Goal: Information Seeking & Learning: Check status

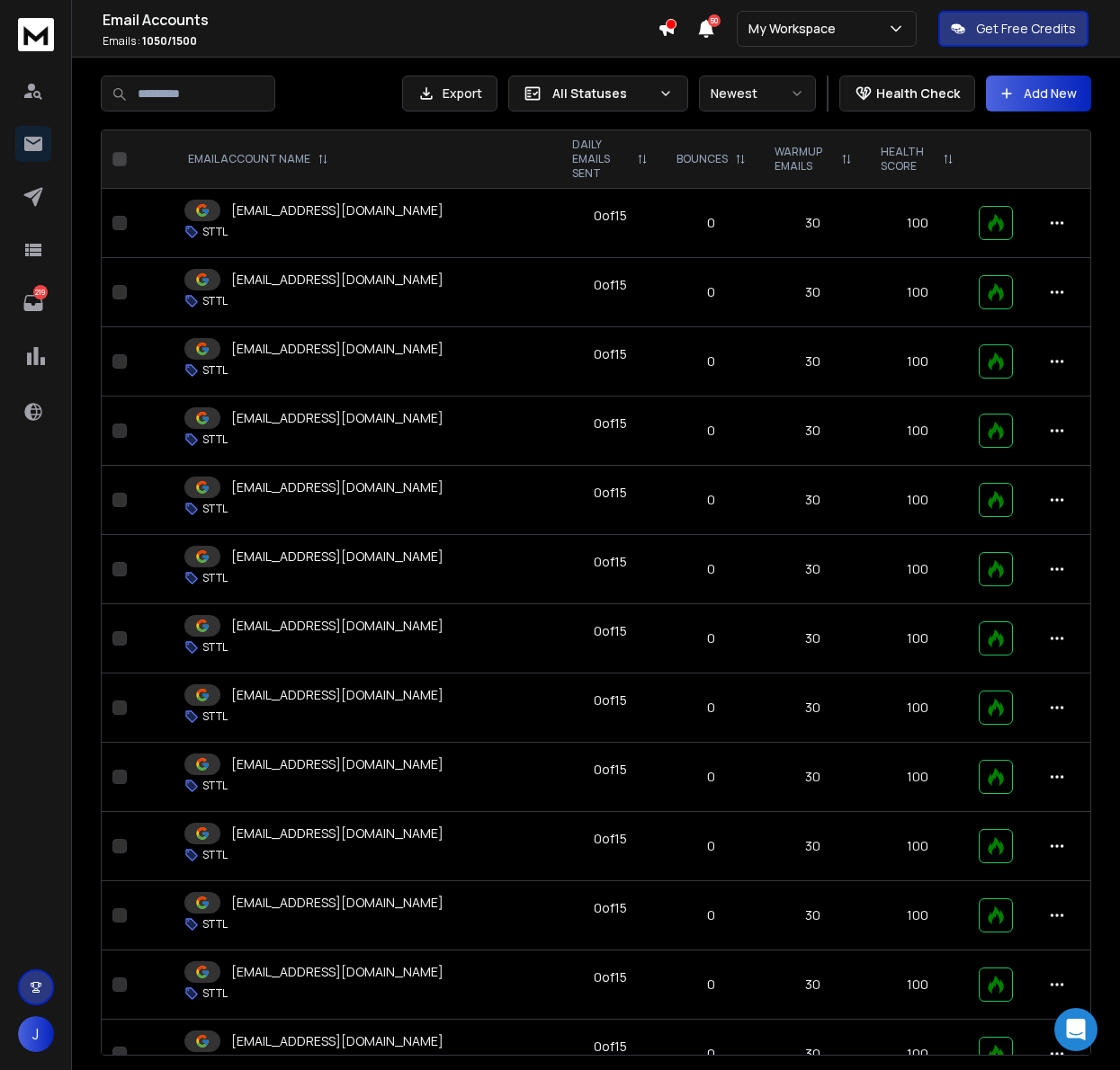
click at [229, 107] on input at bounding box center [188, 93] width 175 height 36
type input "****"
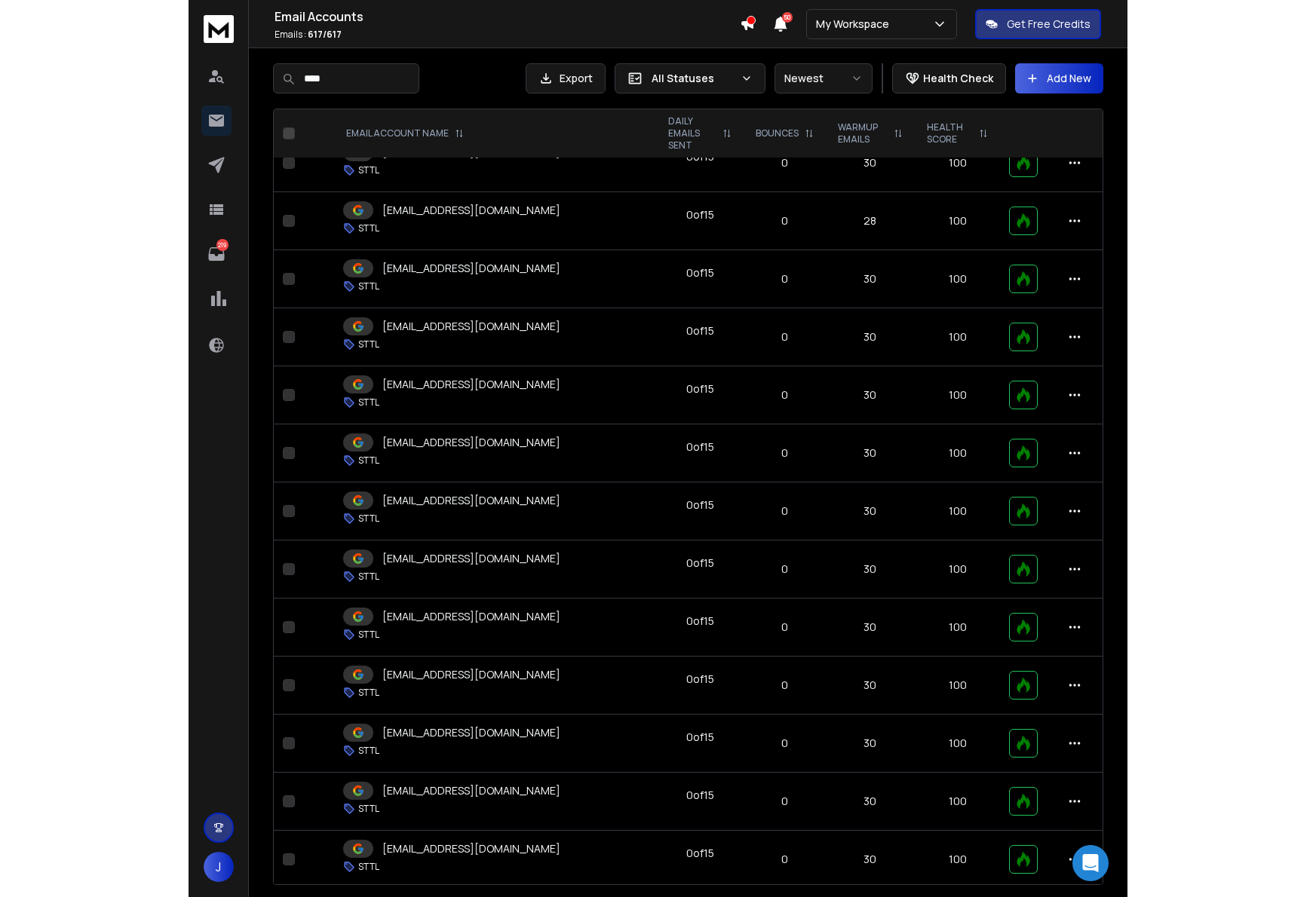
scroll to position [1961, 0]
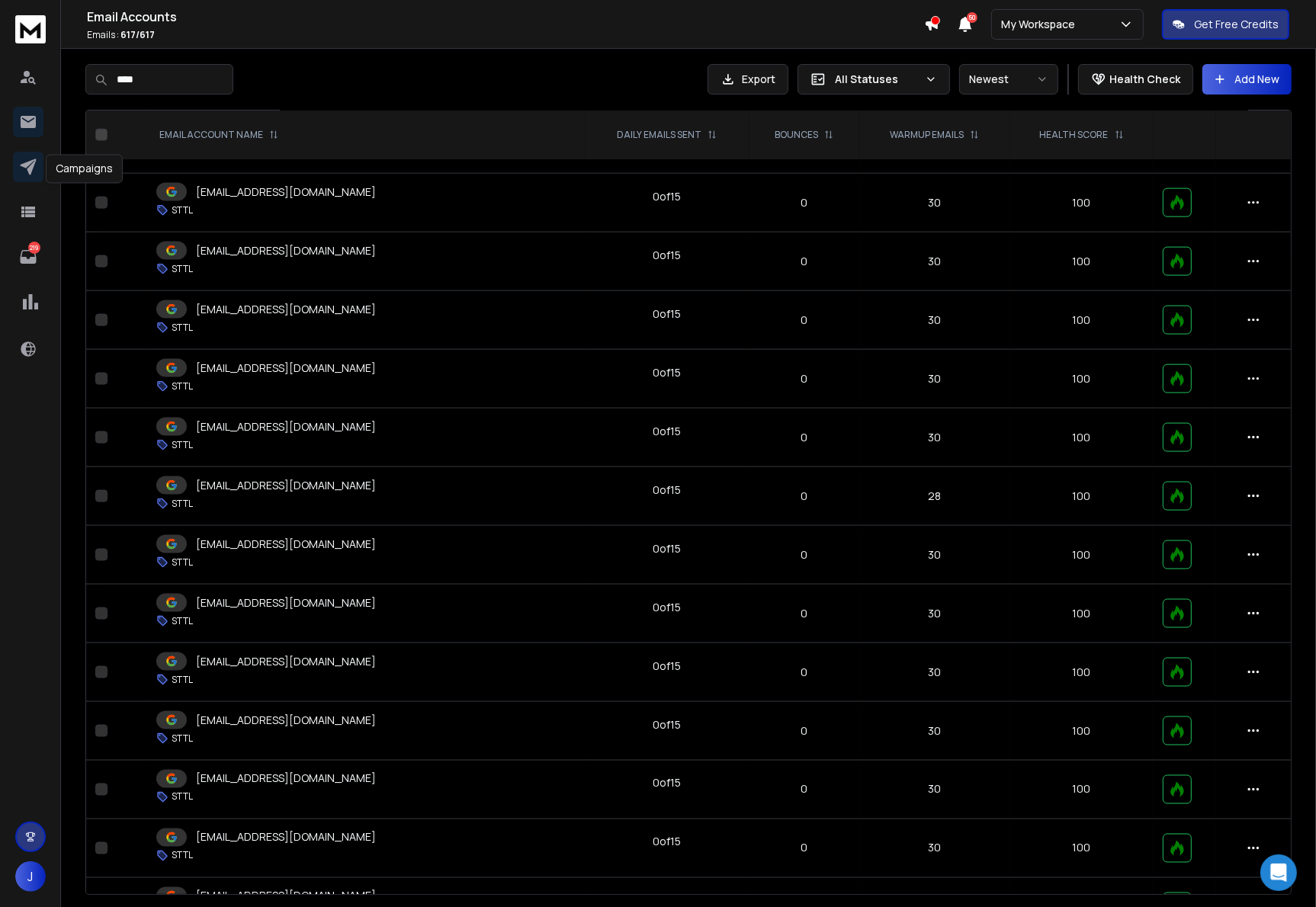
click at [28, 172] on icon at bounding box center [28, 167] width 16 height 16
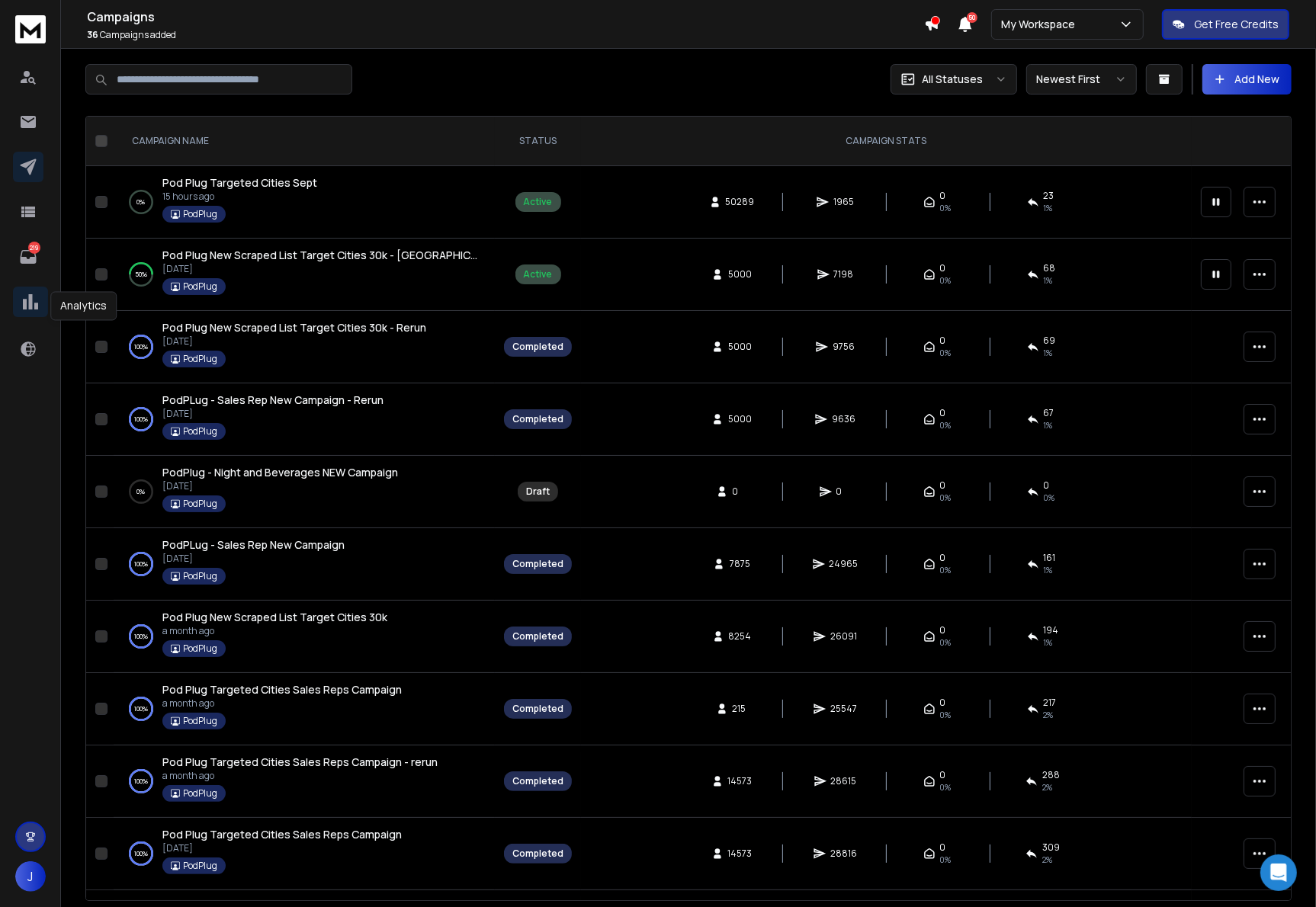
click at [33, 303] on icon at bounding box center [30, 302] width 23 height 23
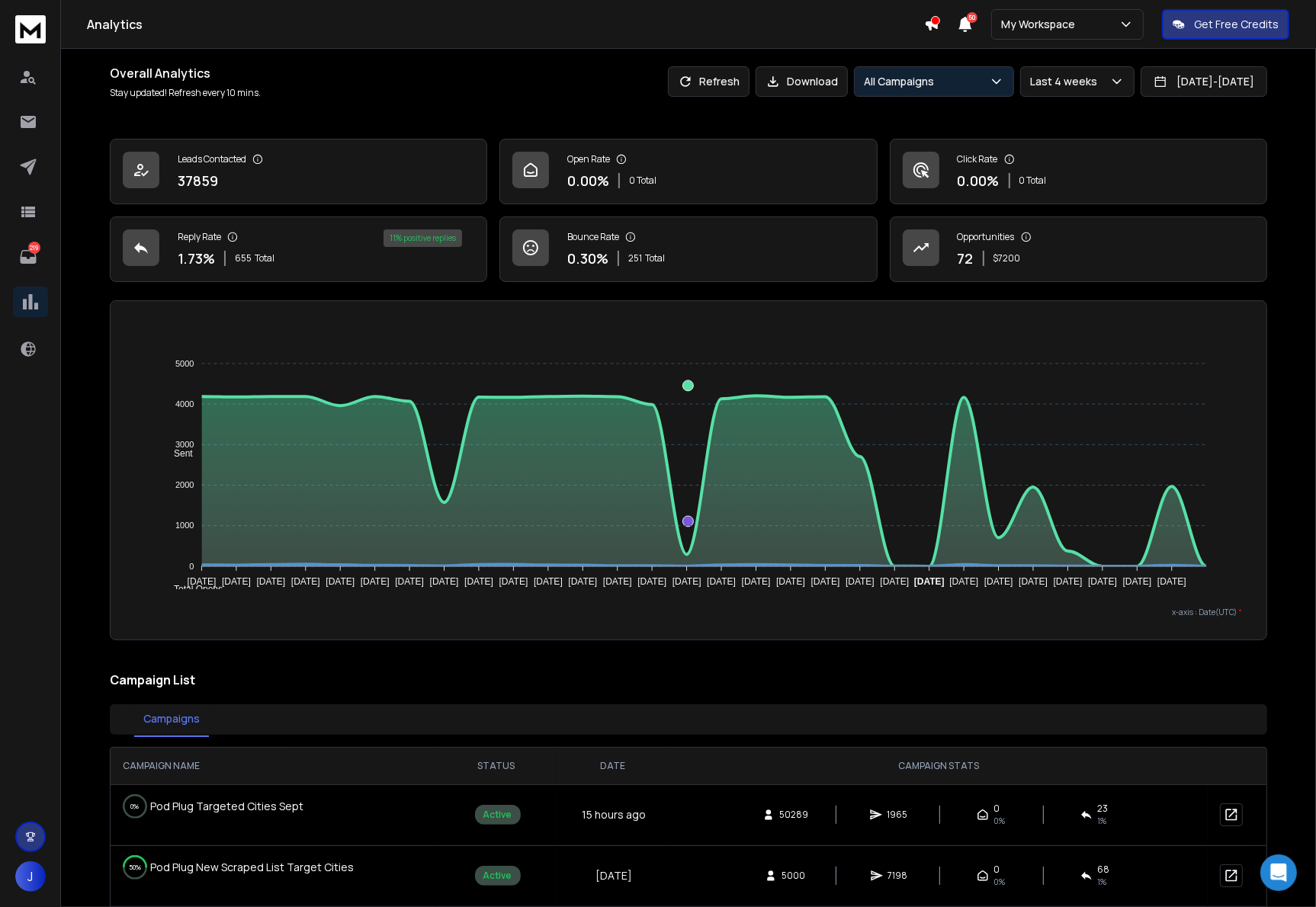
click at [864, 76] on p "All Campaigns" at bounding box center [902, 81] width 76 height 15
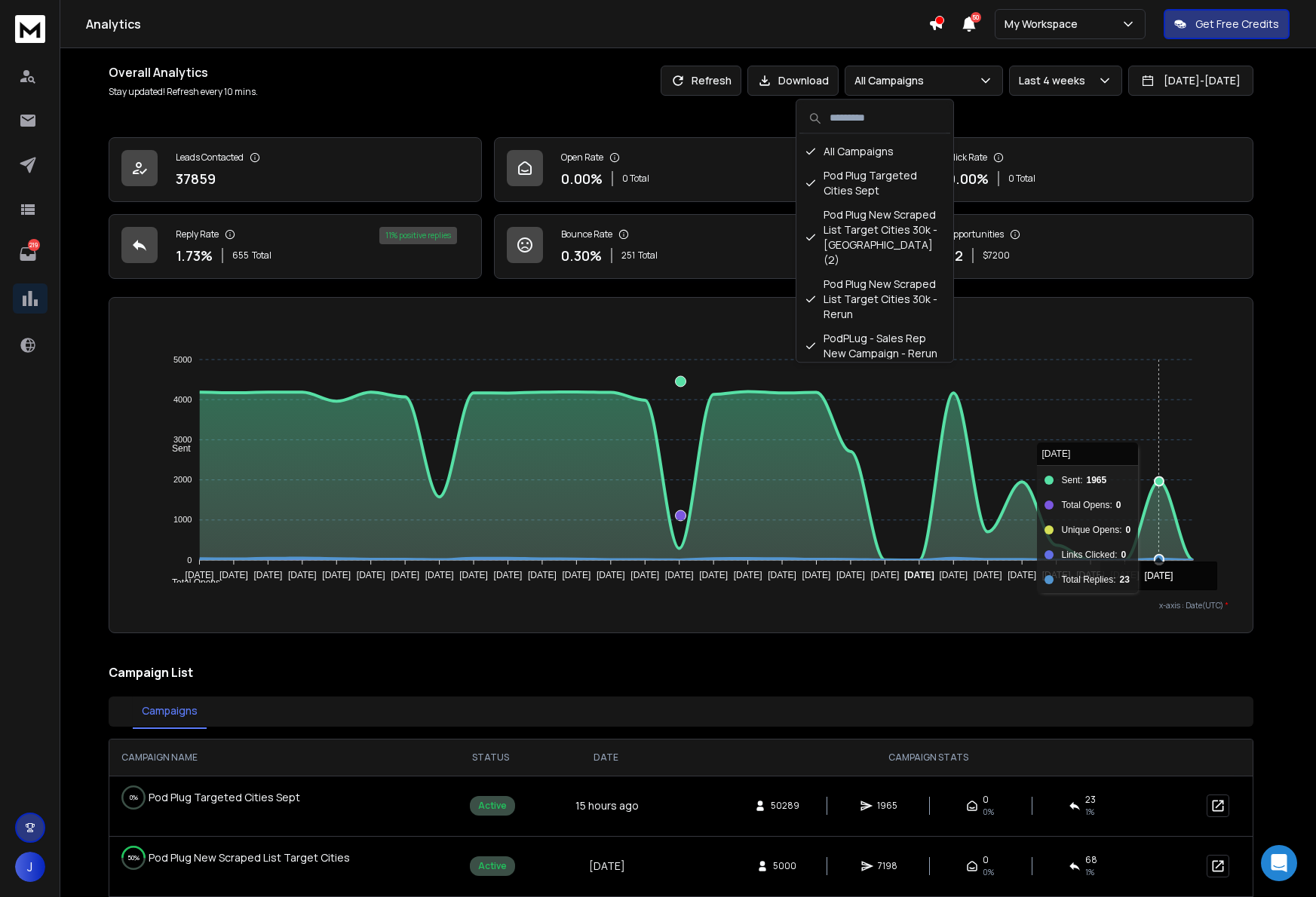
click at [952, 526] on foreignobject "Sent Total Opens Unique Opens Links Clicked Total Replies" at bounding box center [681, 451] width 1040 height 264
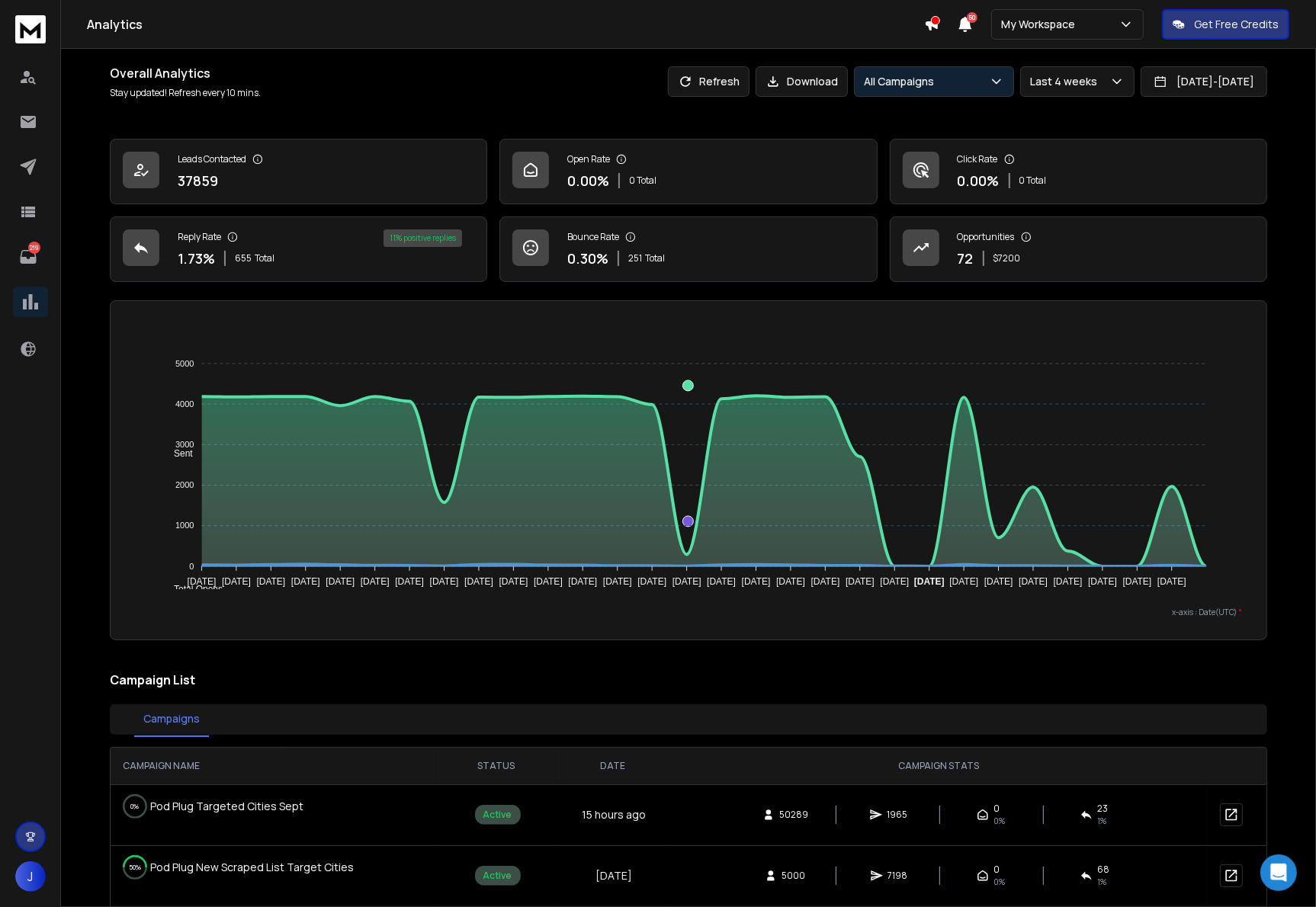
click at [921, 80] on div "All Campaigns" at bounding box center [934, 81] width 140 height 15
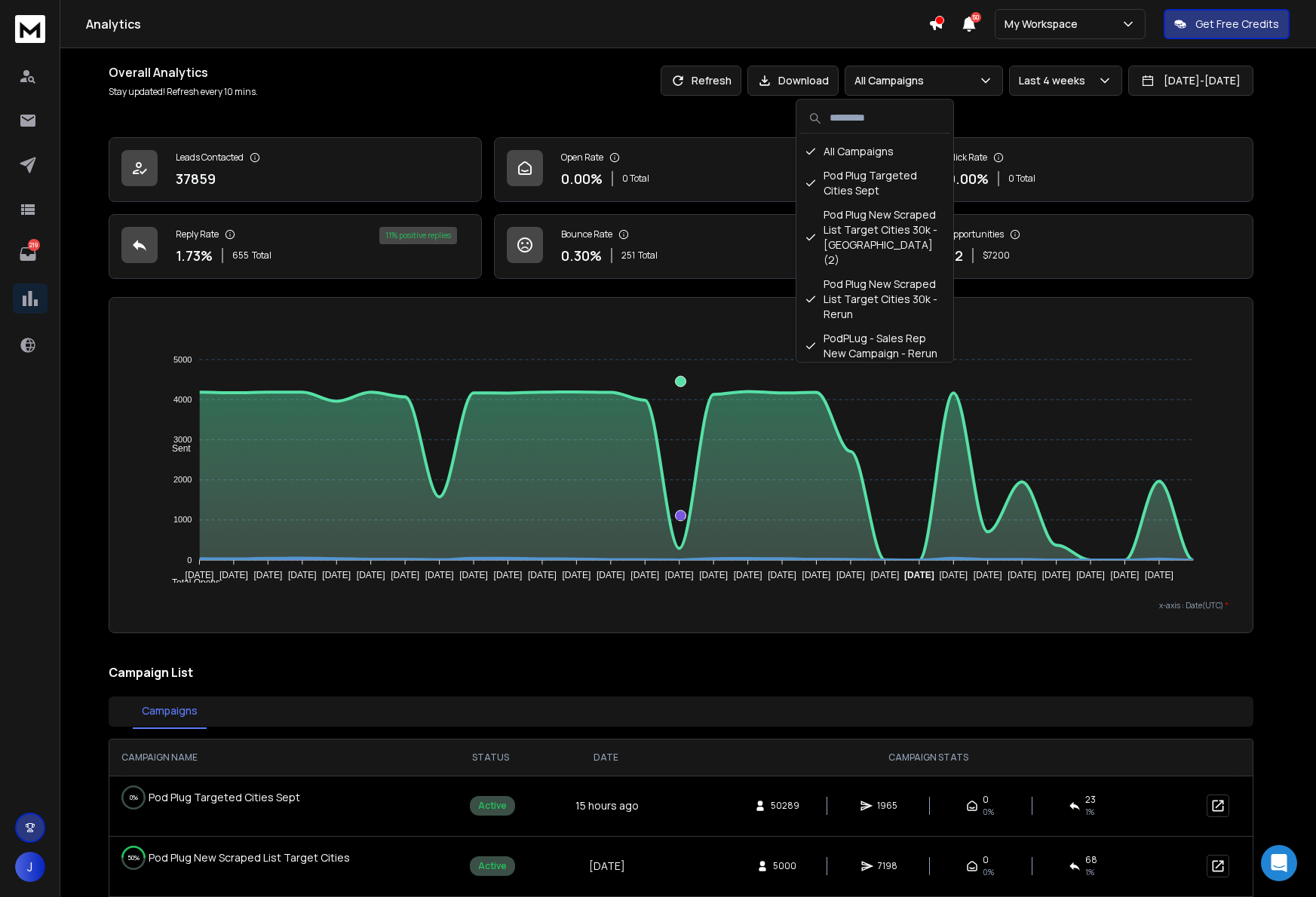
click at [512, 122] on div "Overall Analytics Stay updated! Refresh every 10 mins. Refresh Download All Cam…" at bounding box center [681, 752] width 1145 height 1377
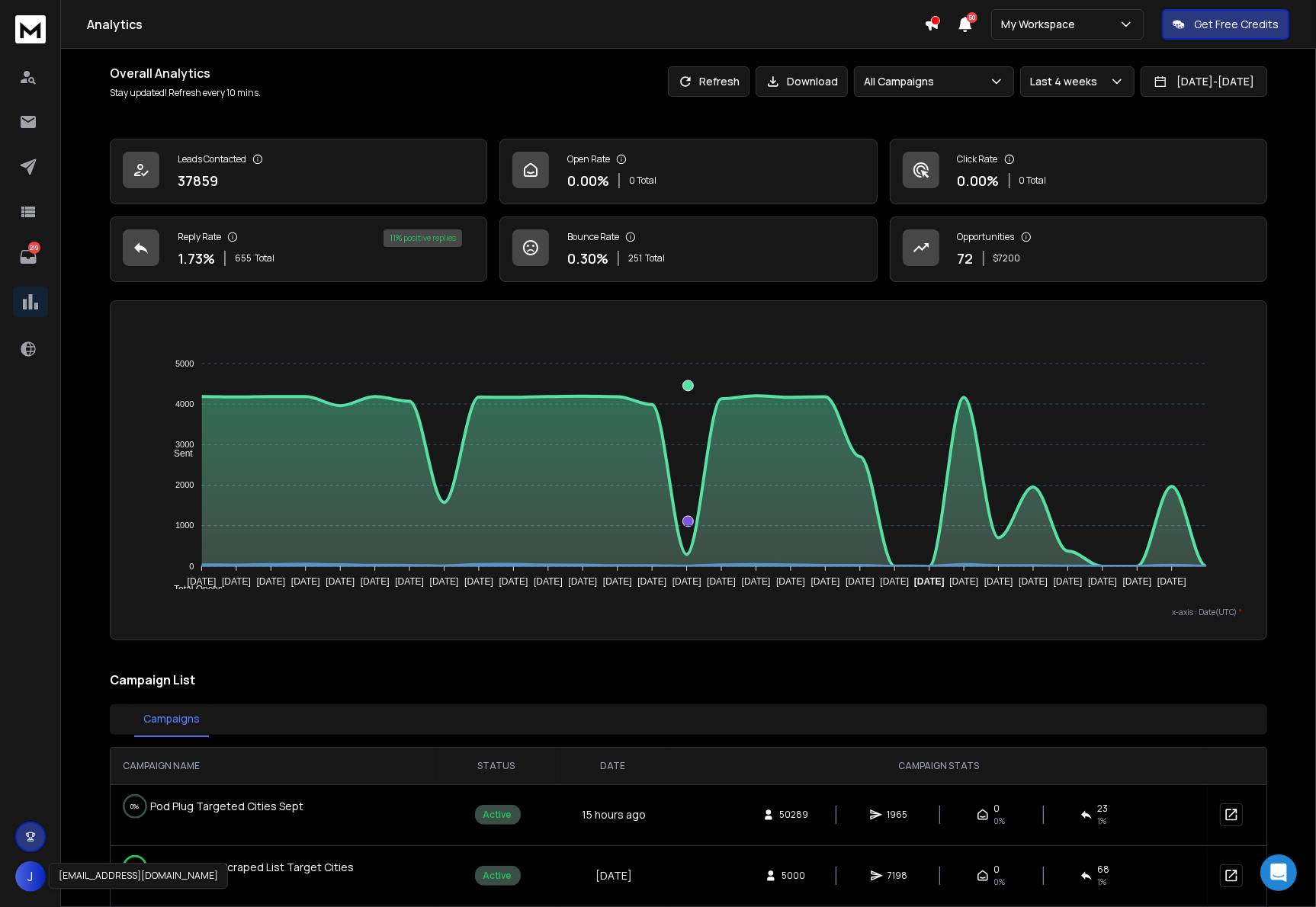
click at [41, 885] on span "J" at bounding box center [30, 876] width 30 height 30
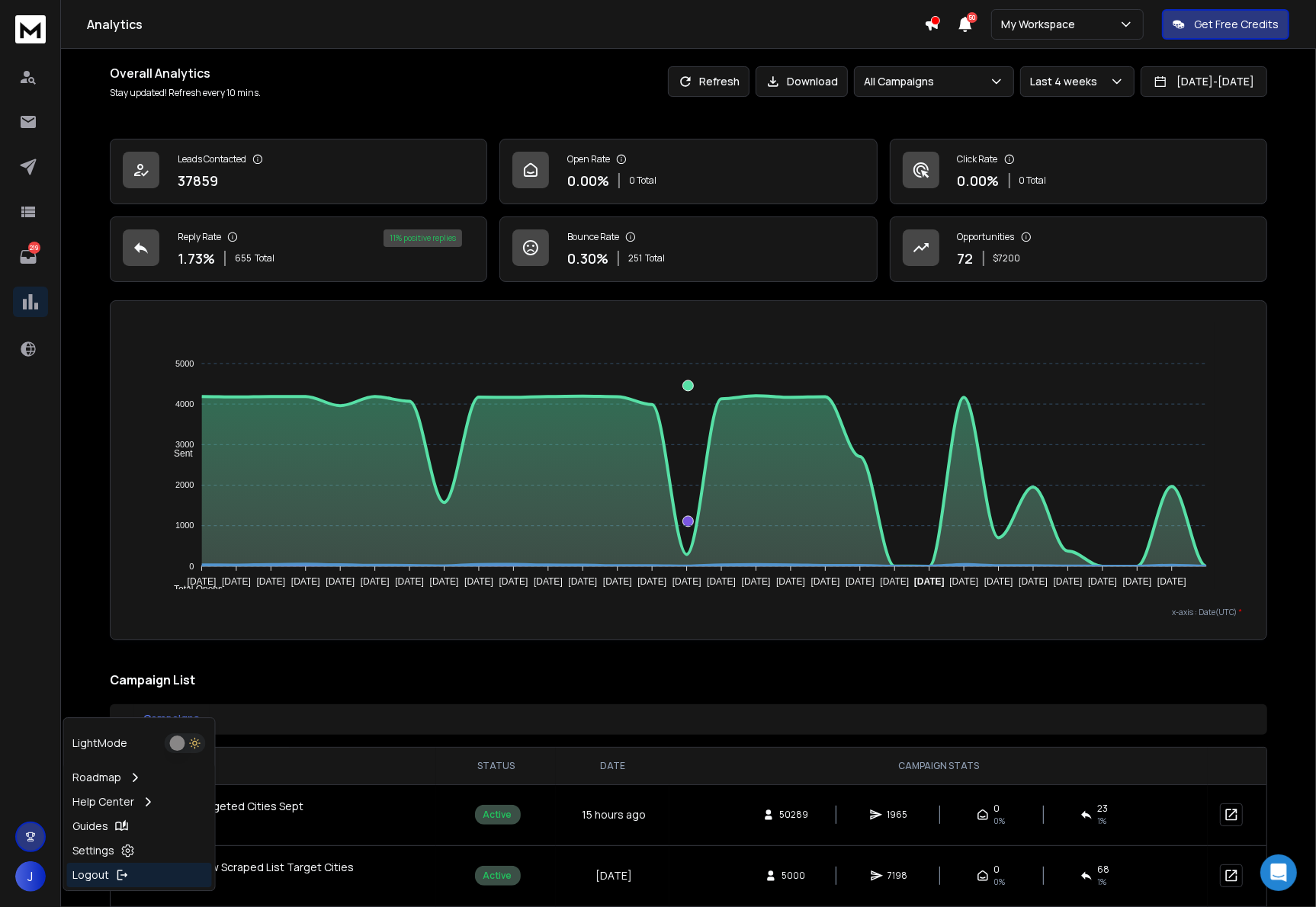
click at [97, 885] on div "Logout" at bounding box center [139, 875] width 145 height 24
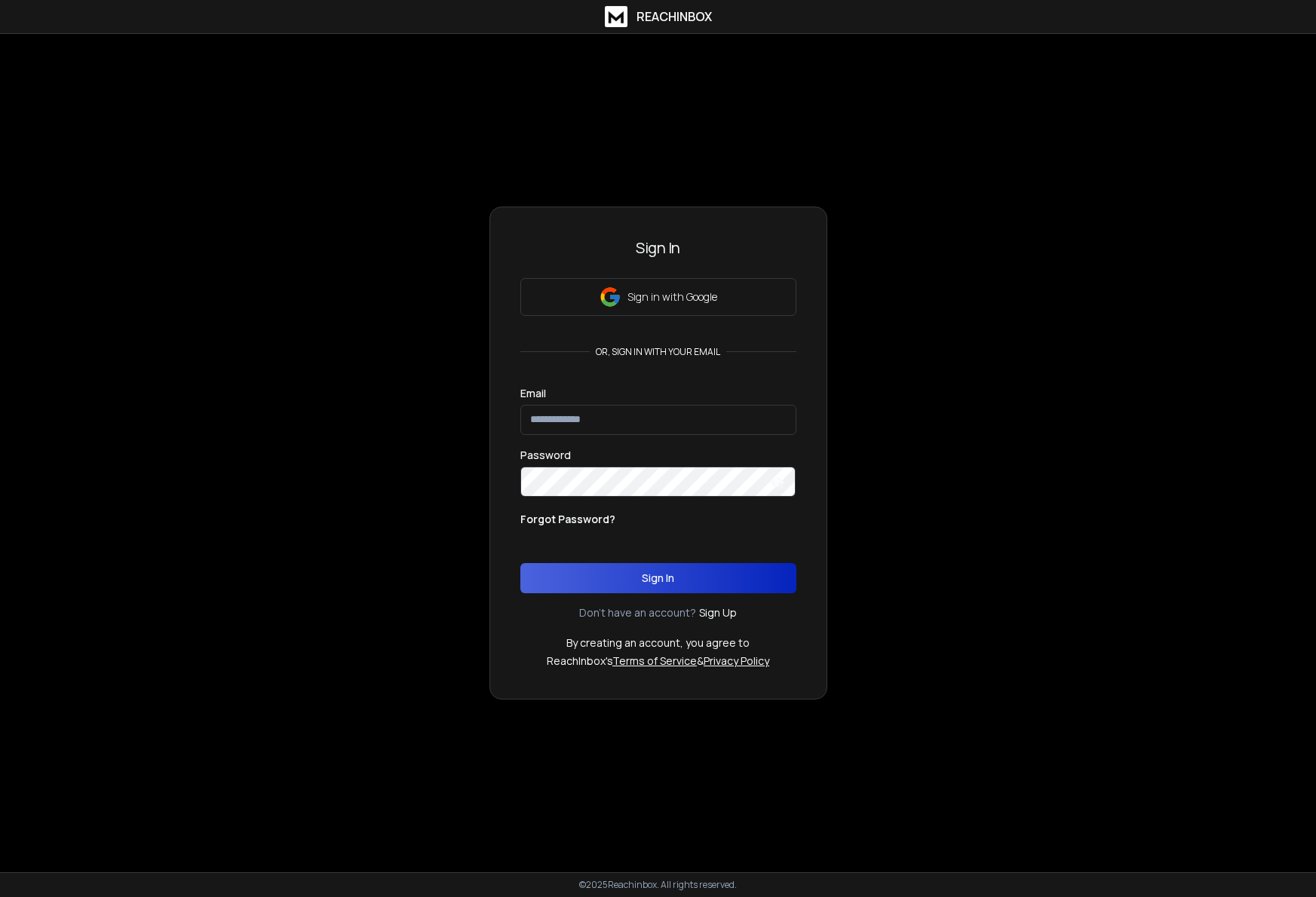
click at [604, 430] on input "email" at bounding box center [658, 419] width 276 height 30
type input "**********"
click at [704, 593] on button "Sign In" at bounding box center [658, 578] width 276 height 30
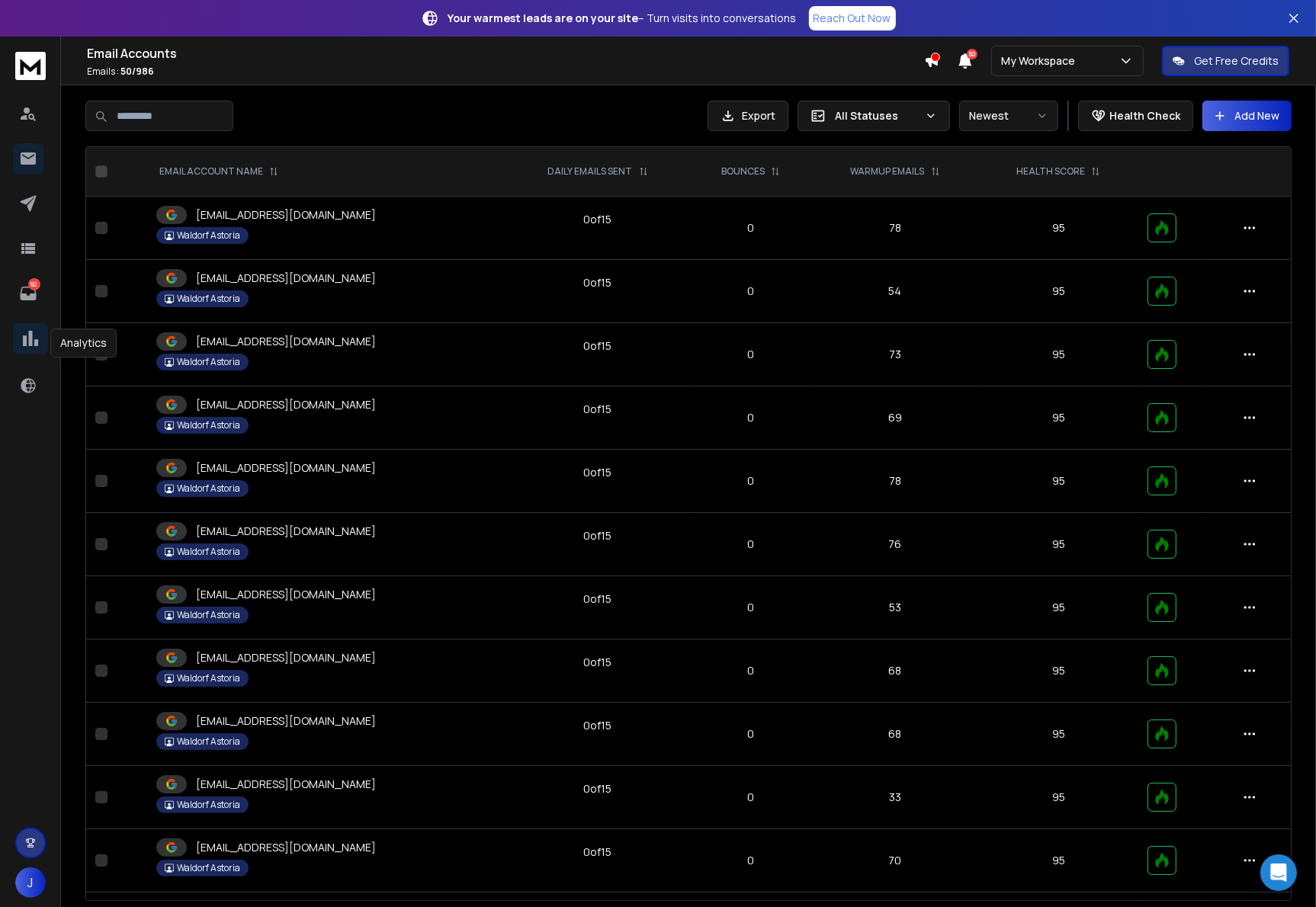
click at [32, 342] on icon at bounding box center [30, 338] width 23 height 23
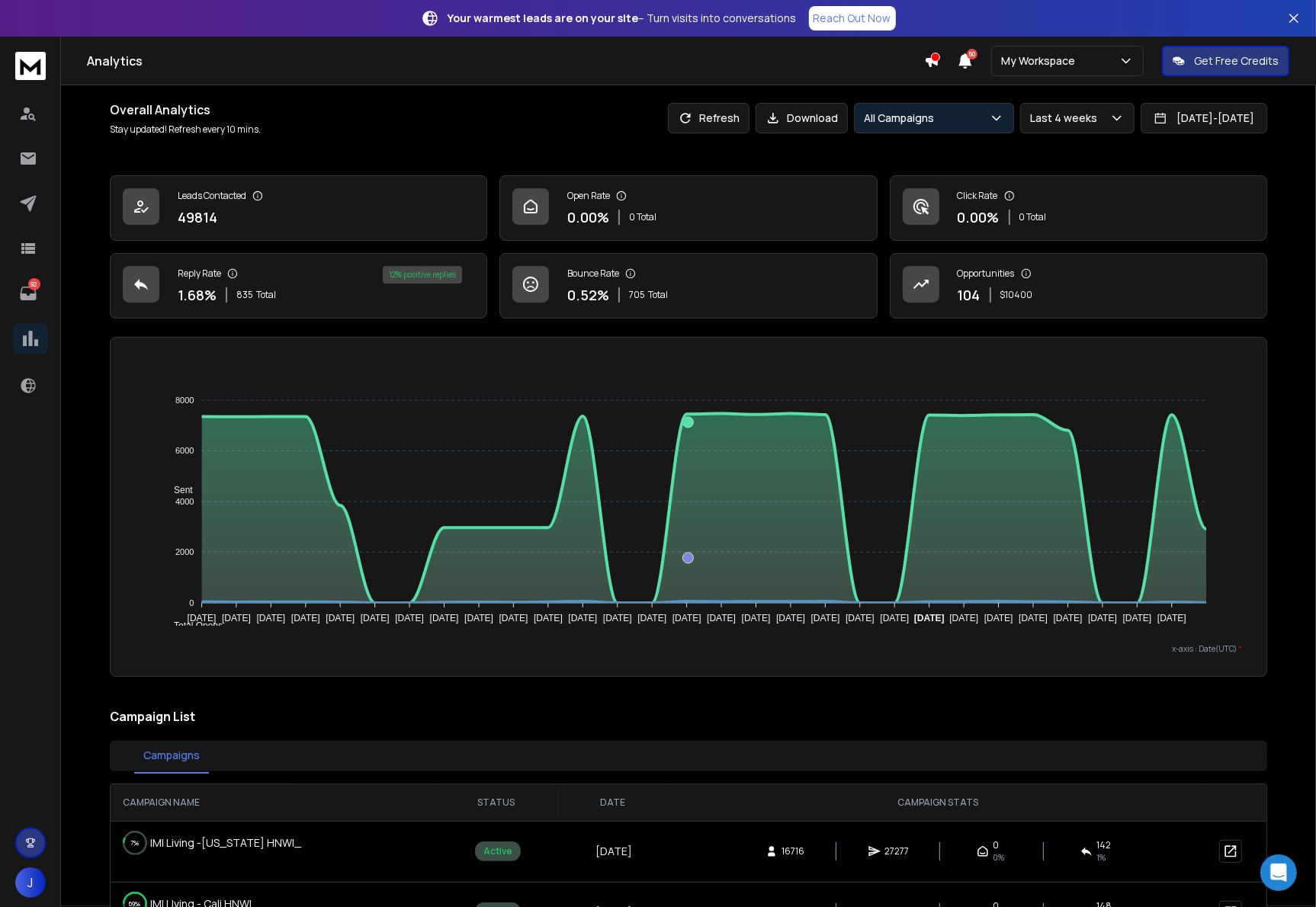
click at [879, 115] on p "All Campaigns" at bounding box center [902, 118] width 76 height 15
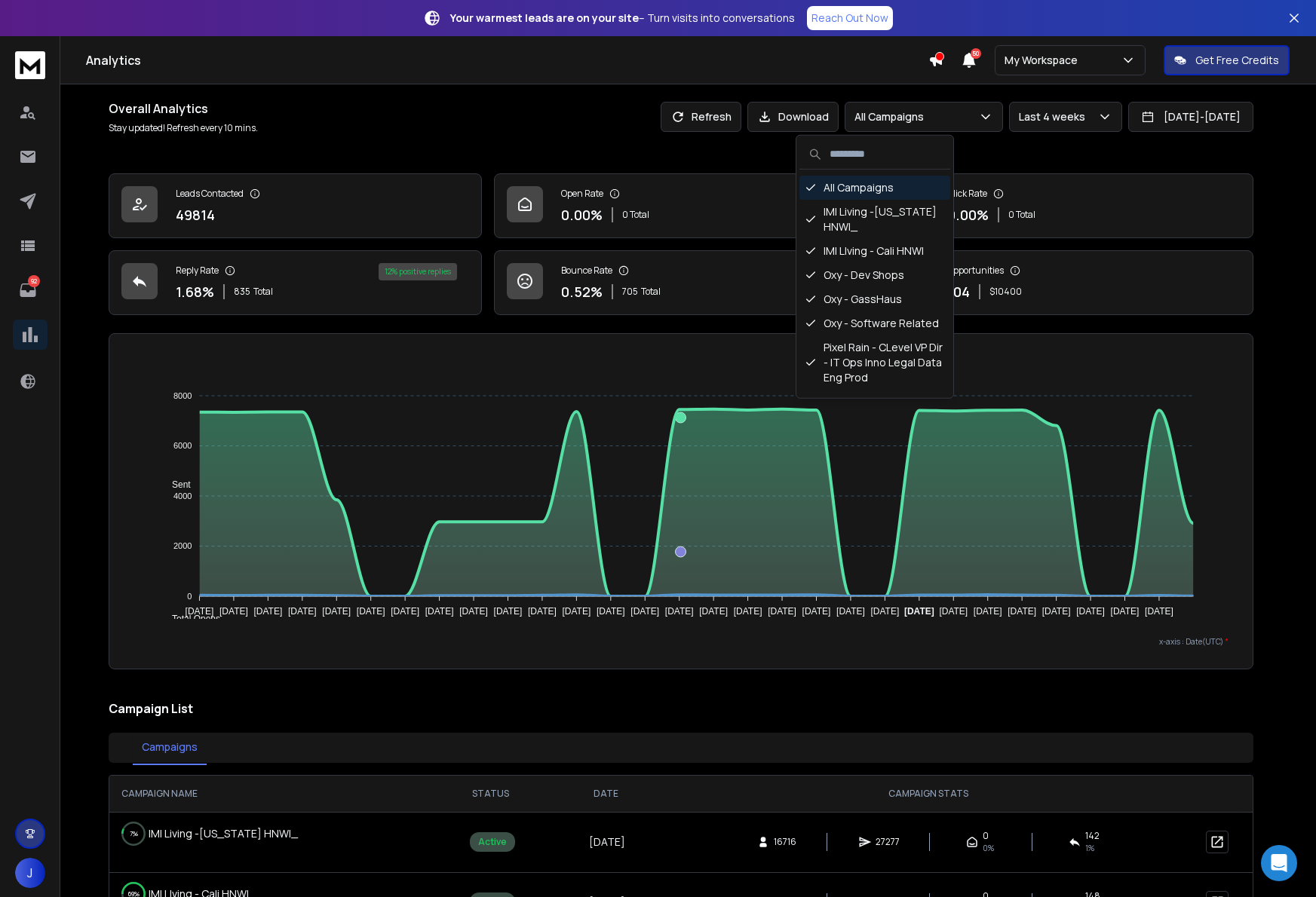
click at [871, 191] on div "All Campaigns" at bounding box center [874, 187] width 150 height 24
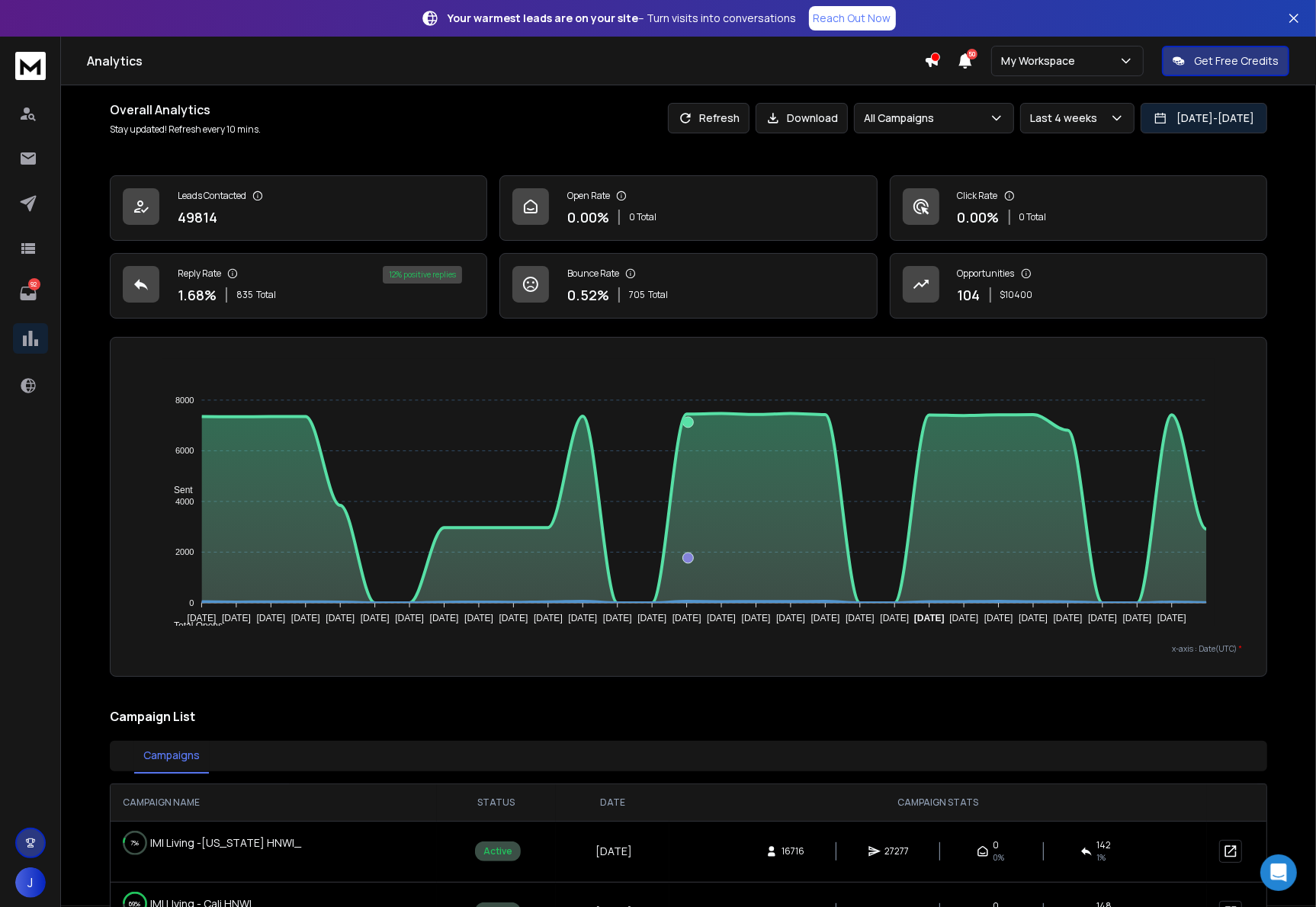
click at [1156, 124] on button "[DATE] - [DATE]" at bounding box center [1204, 118] width 127 height 30
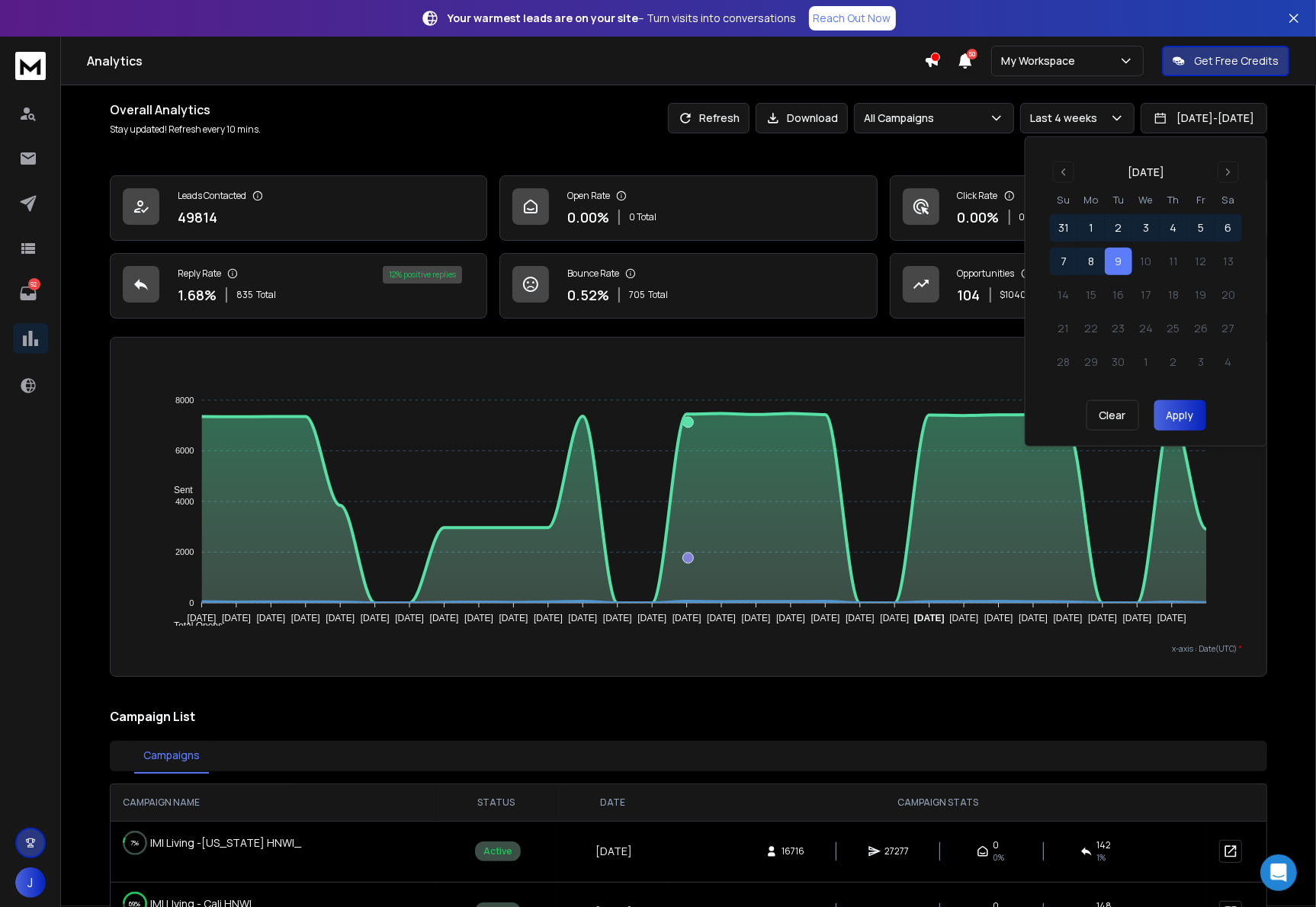
click at [1100, 264] on button "8" at bounding box center [1091, 262] width 28 height 28
click at [1142, 227] on button "3" at bounding box center [1146, 228] width 28 height 28
click at [1084, 268] on button "8" at bounding box center [1091, 262] width 28 height 28
click at [1193, 420] on button "Apply" at bounding box center [1179, 415] width 52 height 30
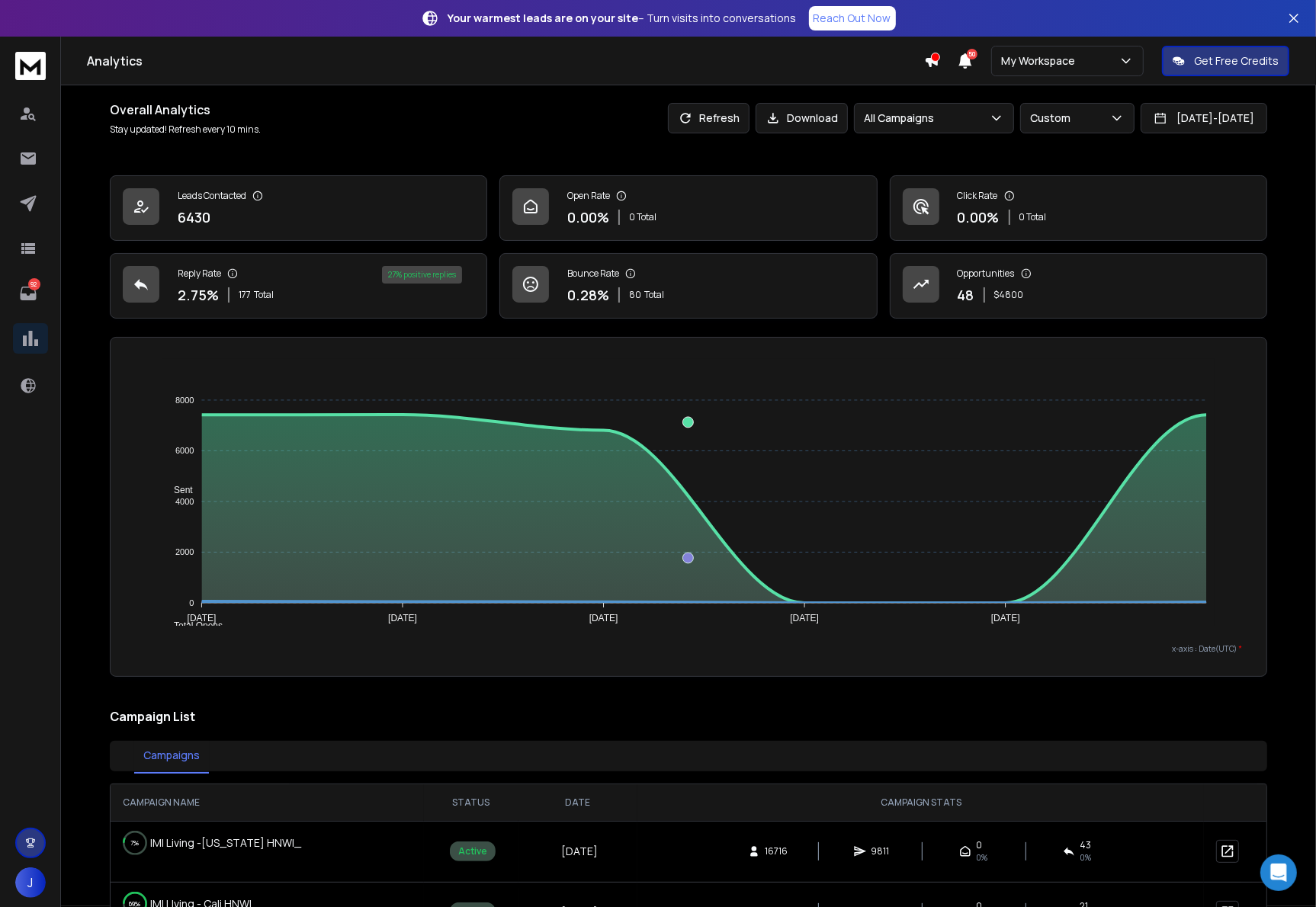
click at [887, 87] on div "Overall Analytics Stay updated! Refresh every 10 mins. Refresh Download All Cam…" at bounding box center [688, 644] width 1255 height 1118
click at [888, 111] on p "All Campaigns" at bounding box center [902, 118] width 76 height 15
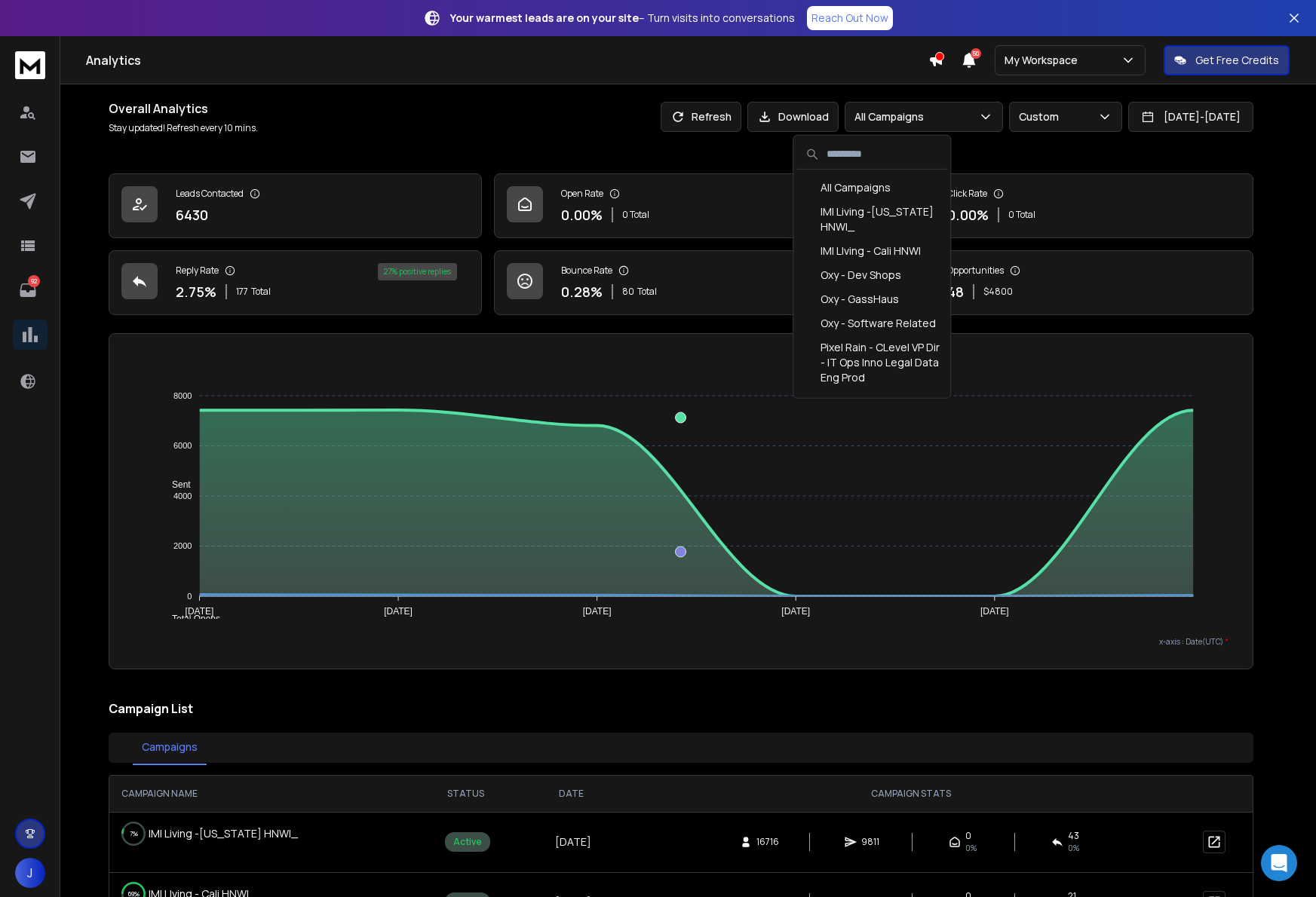
click at [866, 145] on input at bounding box center [871, 153] width 150 height 30
type input "***"
click at [898, 207] on div "Oxy - Dev Shops" at bounding box center [871, 212] width 150 height 24
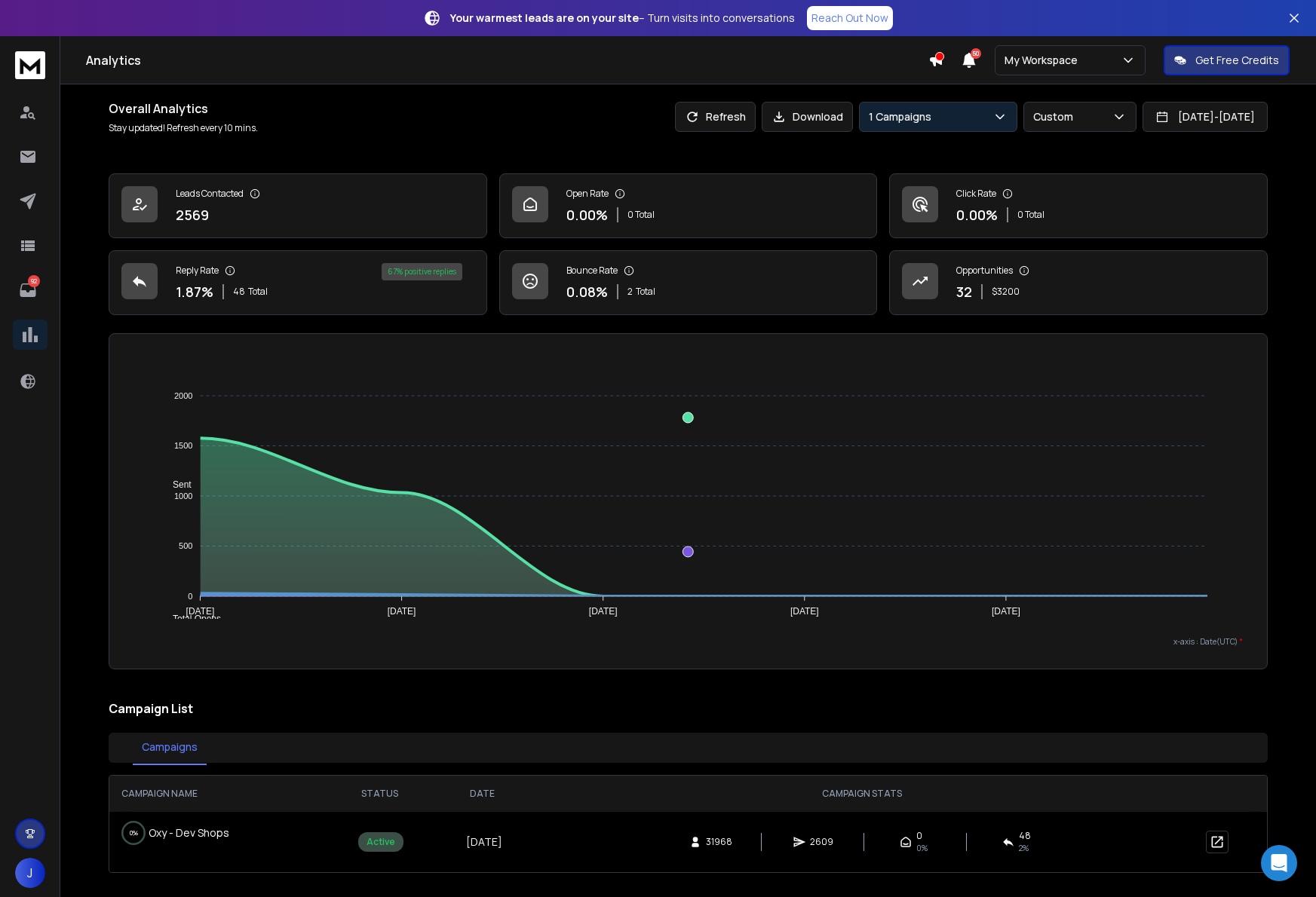
click at [908, 117] on div "1 Campaigns" at bounding box center [938, 117] width 138 height 15
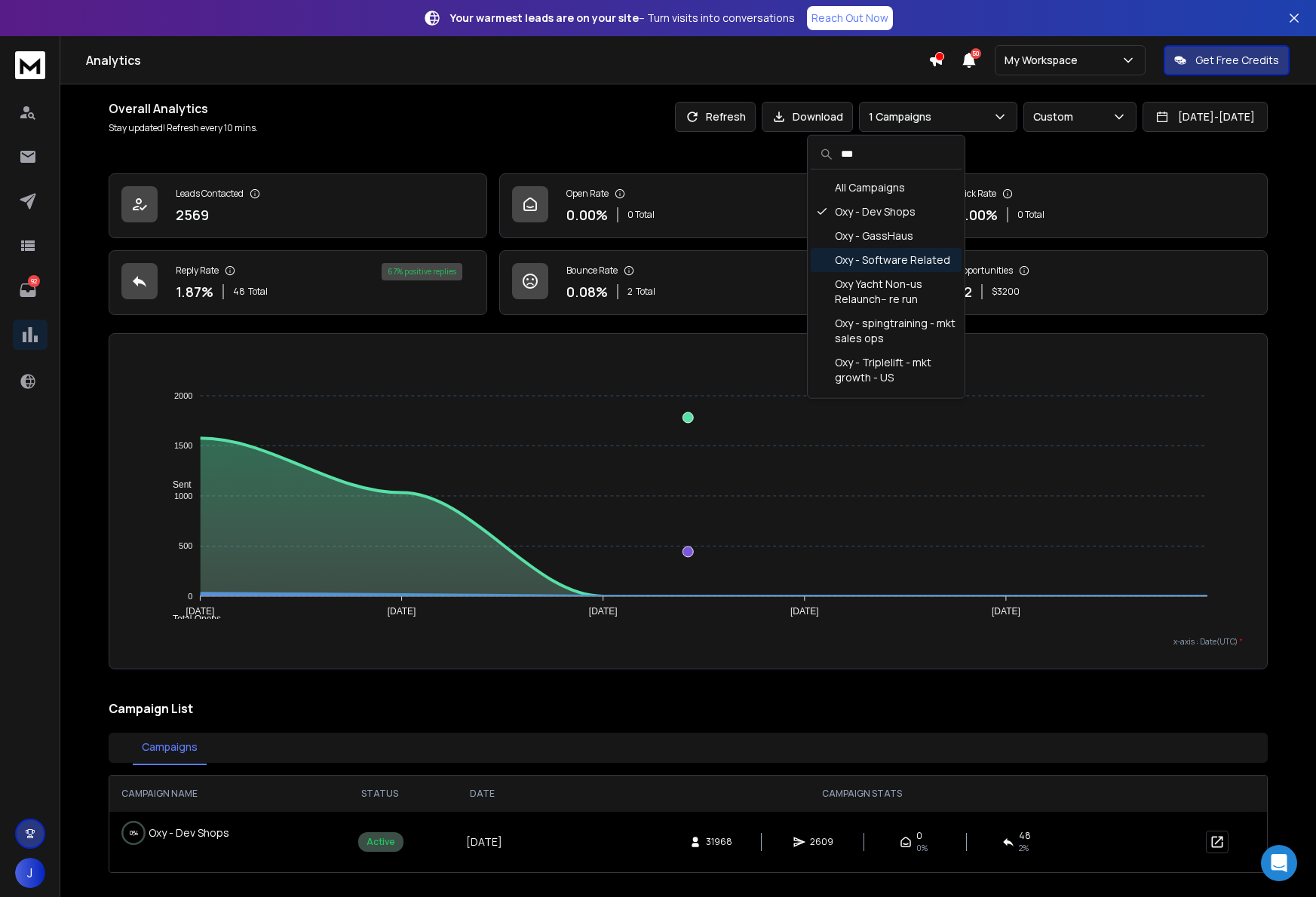
click at [890, 260] on div "Oxy - Software Related" at bounding box center [886, 260] width 150 height 24
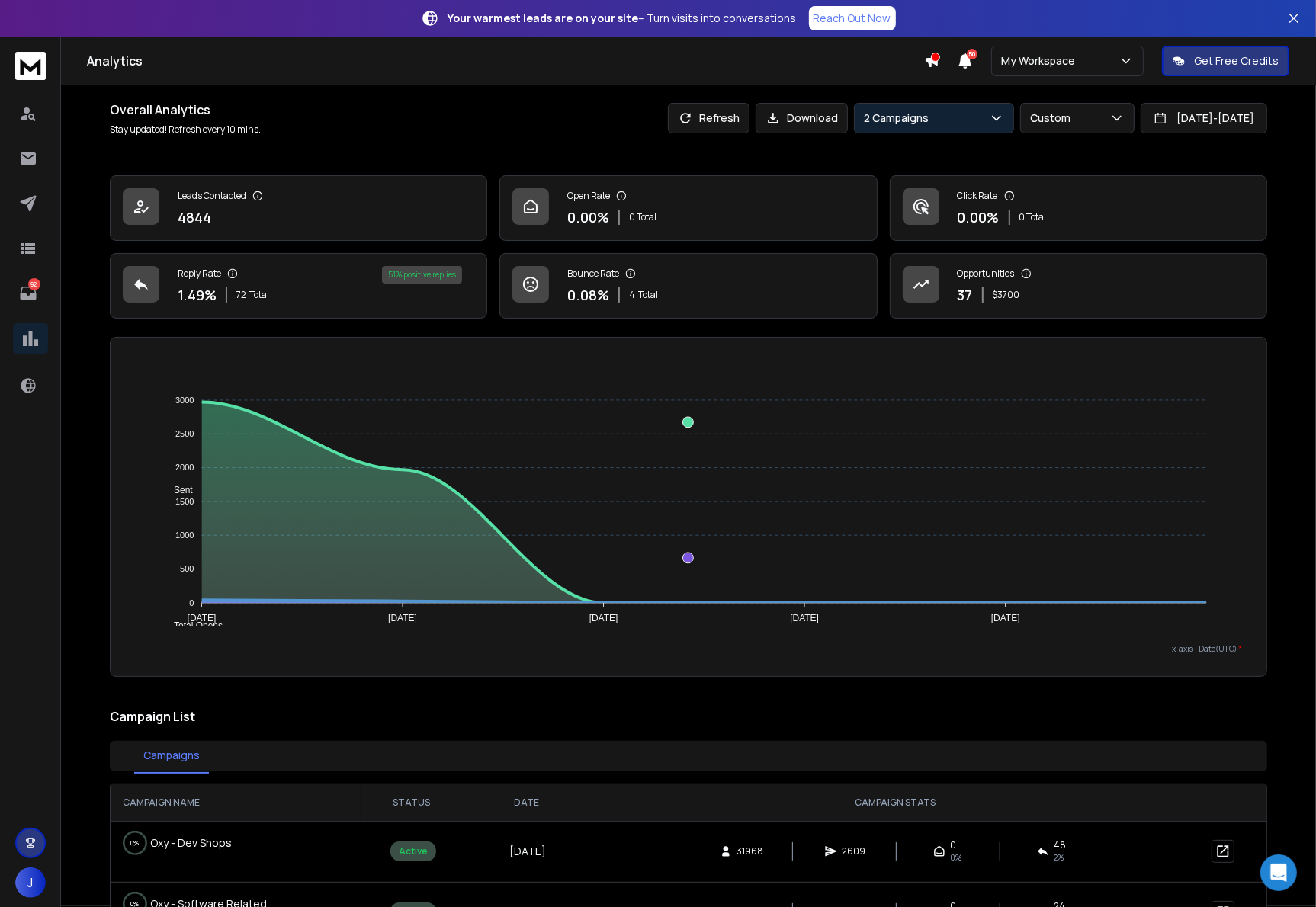
click at [989, 124] on icon at bounding box center [996, 118] width 15 height 15
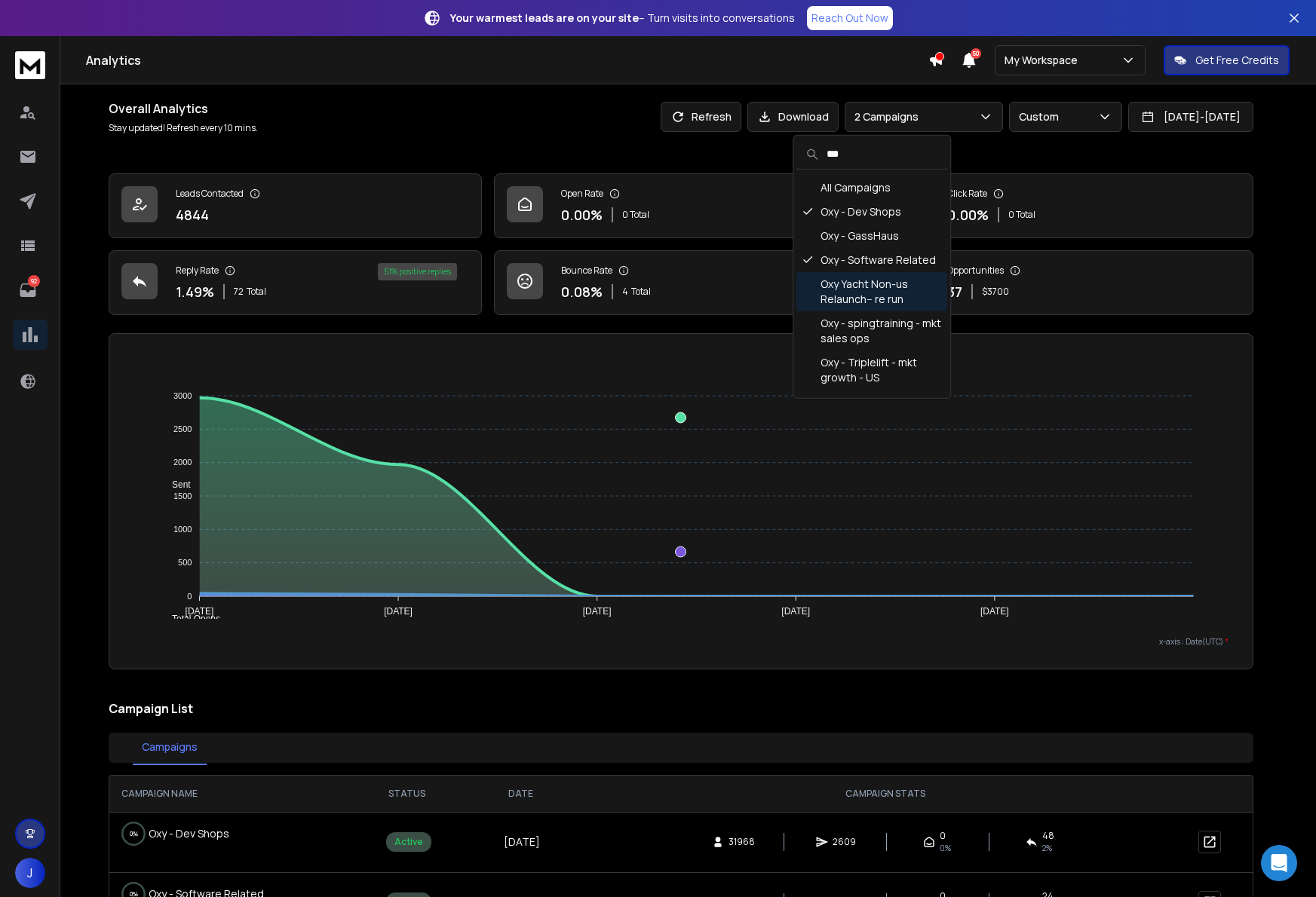
click at [908, 285] on div "Oxy Yacht Non-us Relaunch-- re run" at bounding box center [871, 291] width 150 height 39
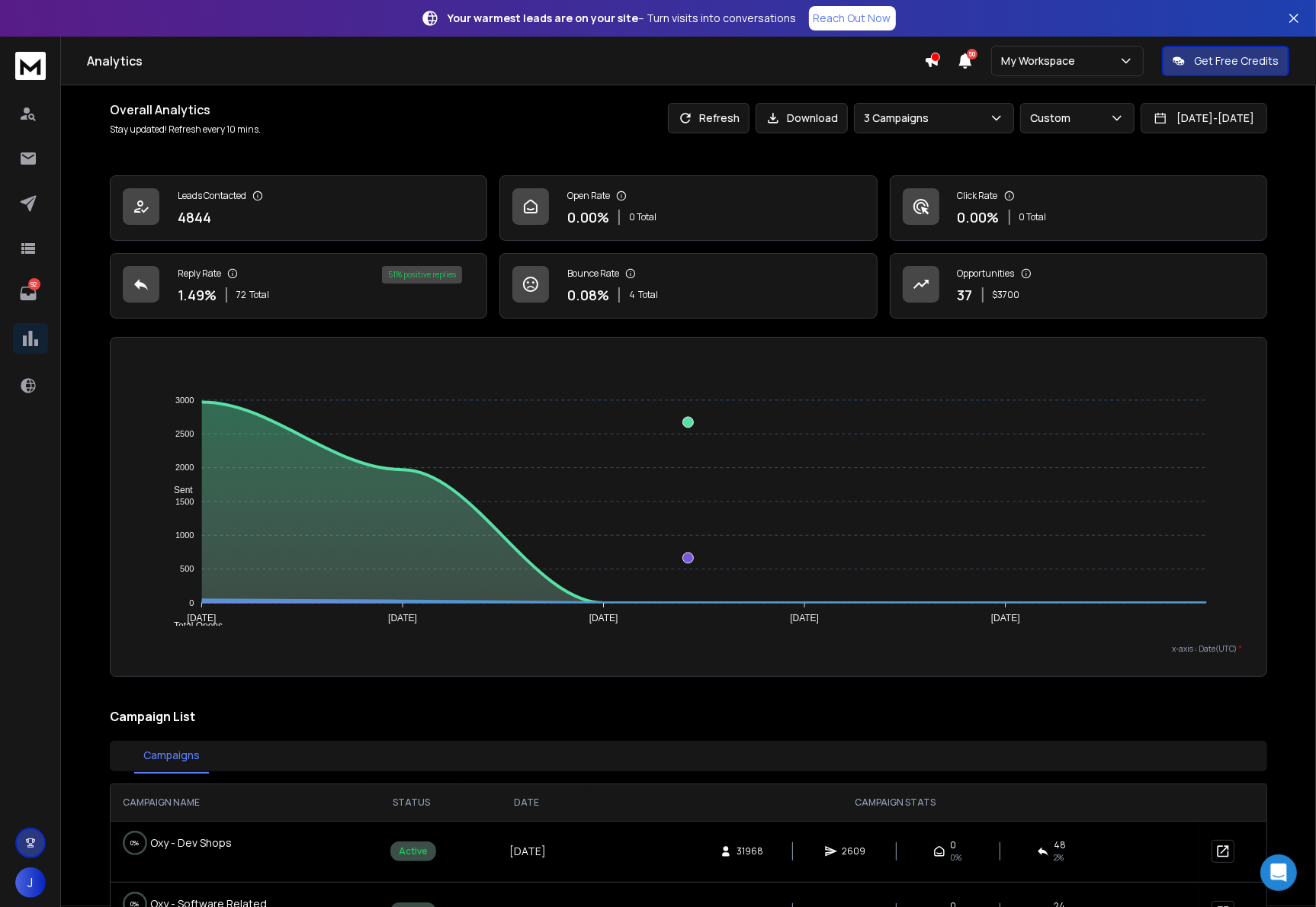
click at [920, 113] on div "3 Campaigns" at bounding box center [934, 118] width 140 height 15
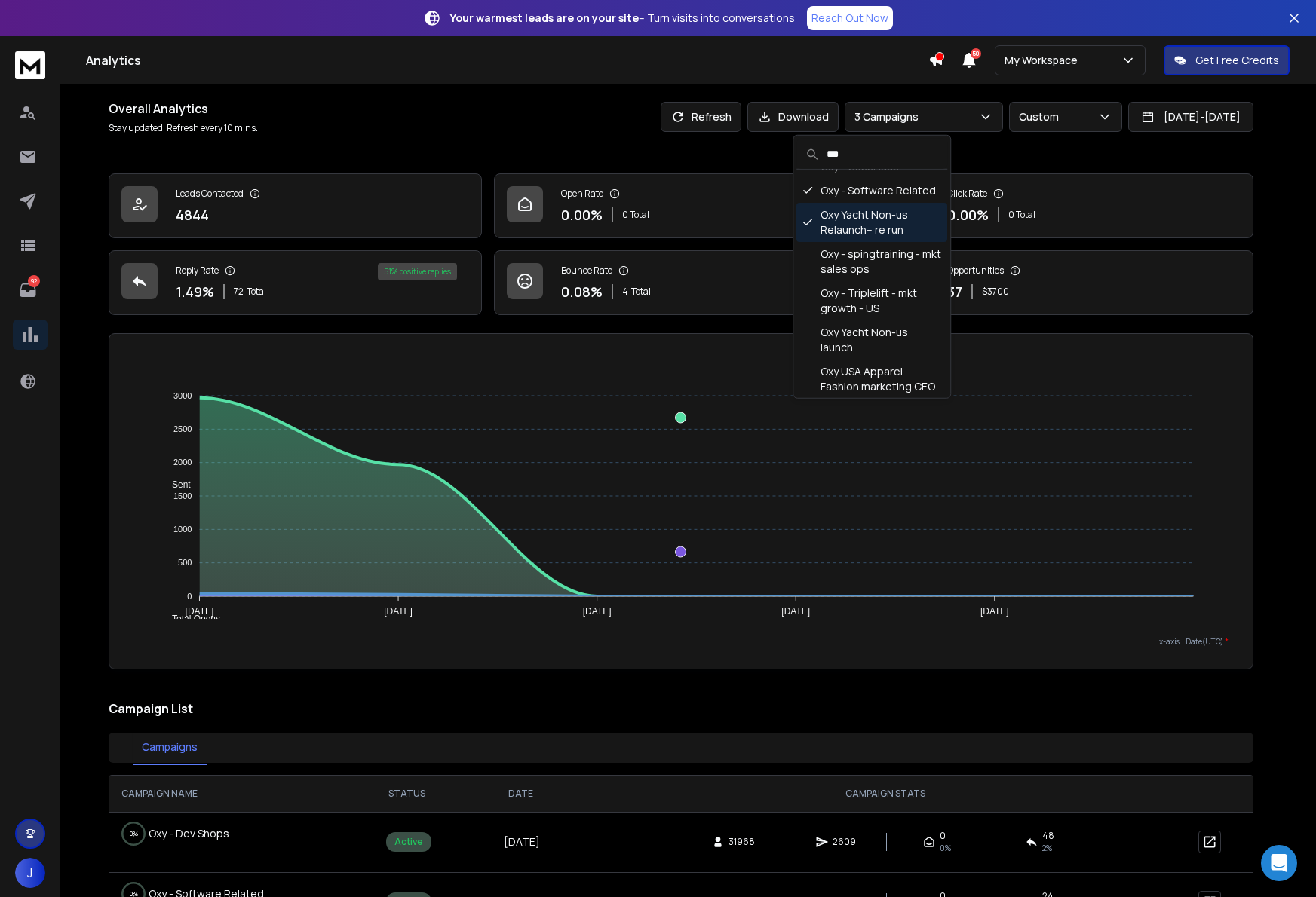
scroll to position [77, 0]
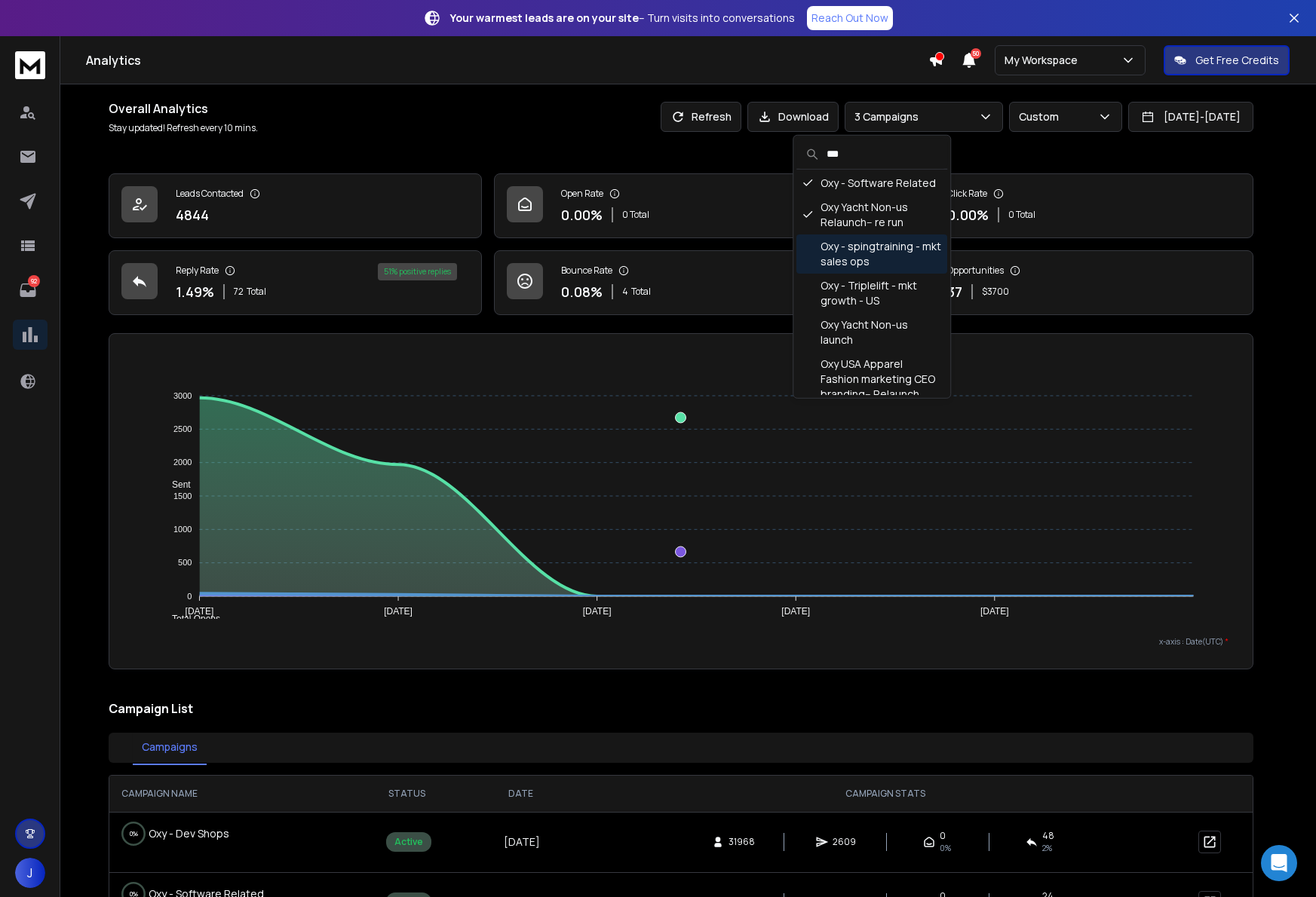
click at [885, 263] on div "Oxy - spingtraining - mkt sales ops" at bounding box center [871, 254] width 150 height 39
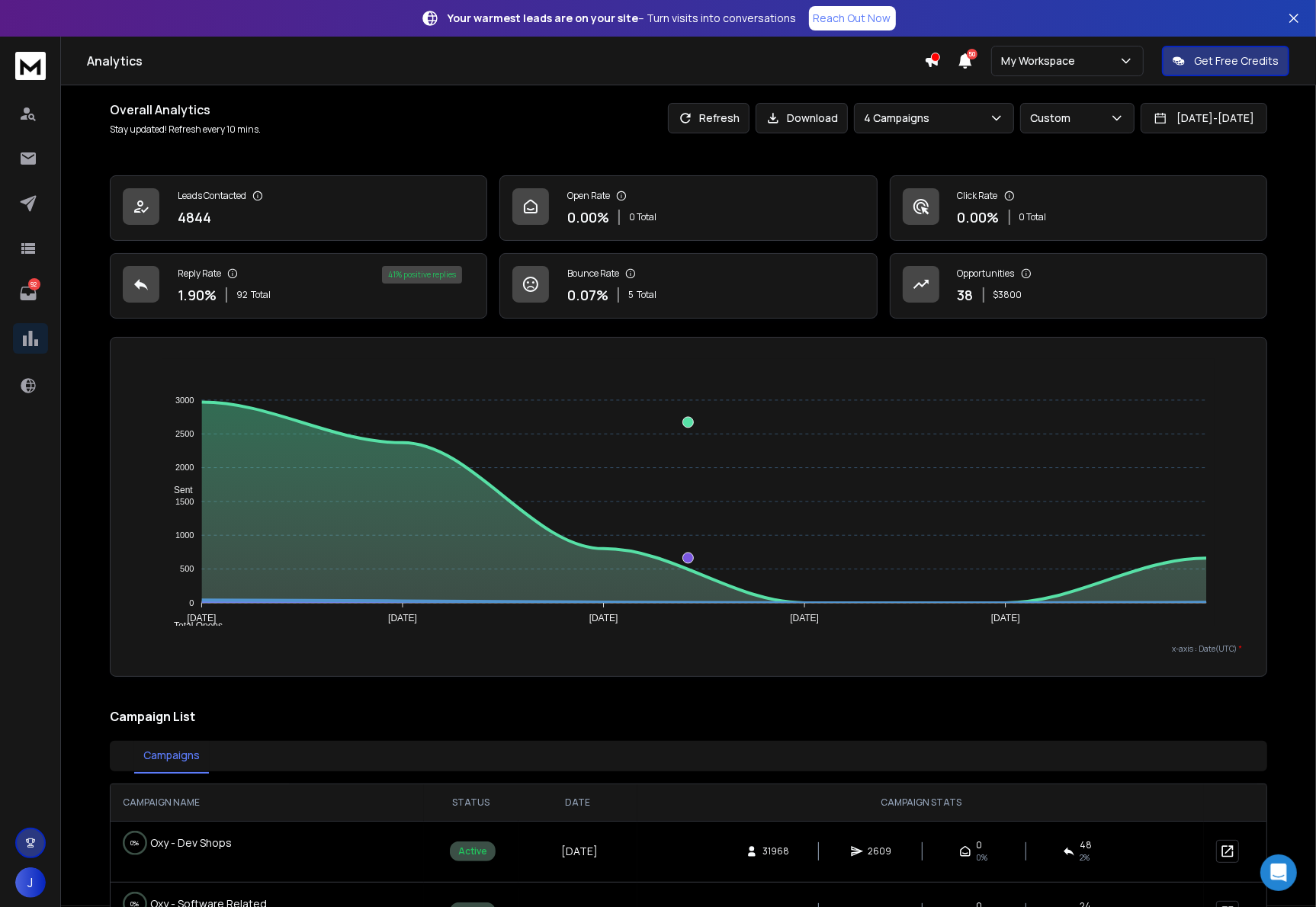
click at [924, 124] on div "4 Campaigns" at bounding box center [934, 118] width 140 height 15
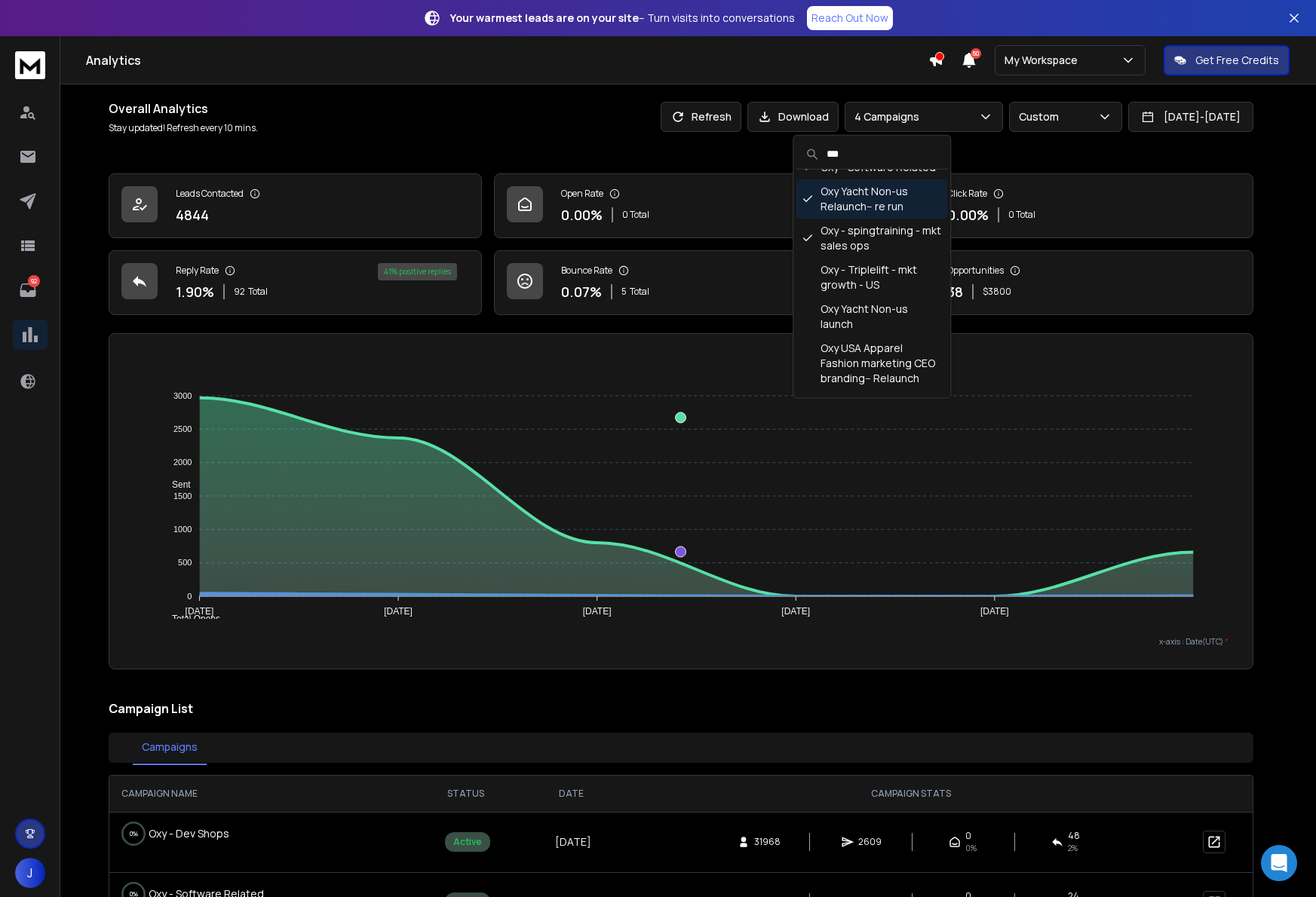
scroll to position [94, 0]
click at [882, 282] on div "Oxy - Triplelift - mkt growth - US" at bounding box center [871, 276] width 150 height 39
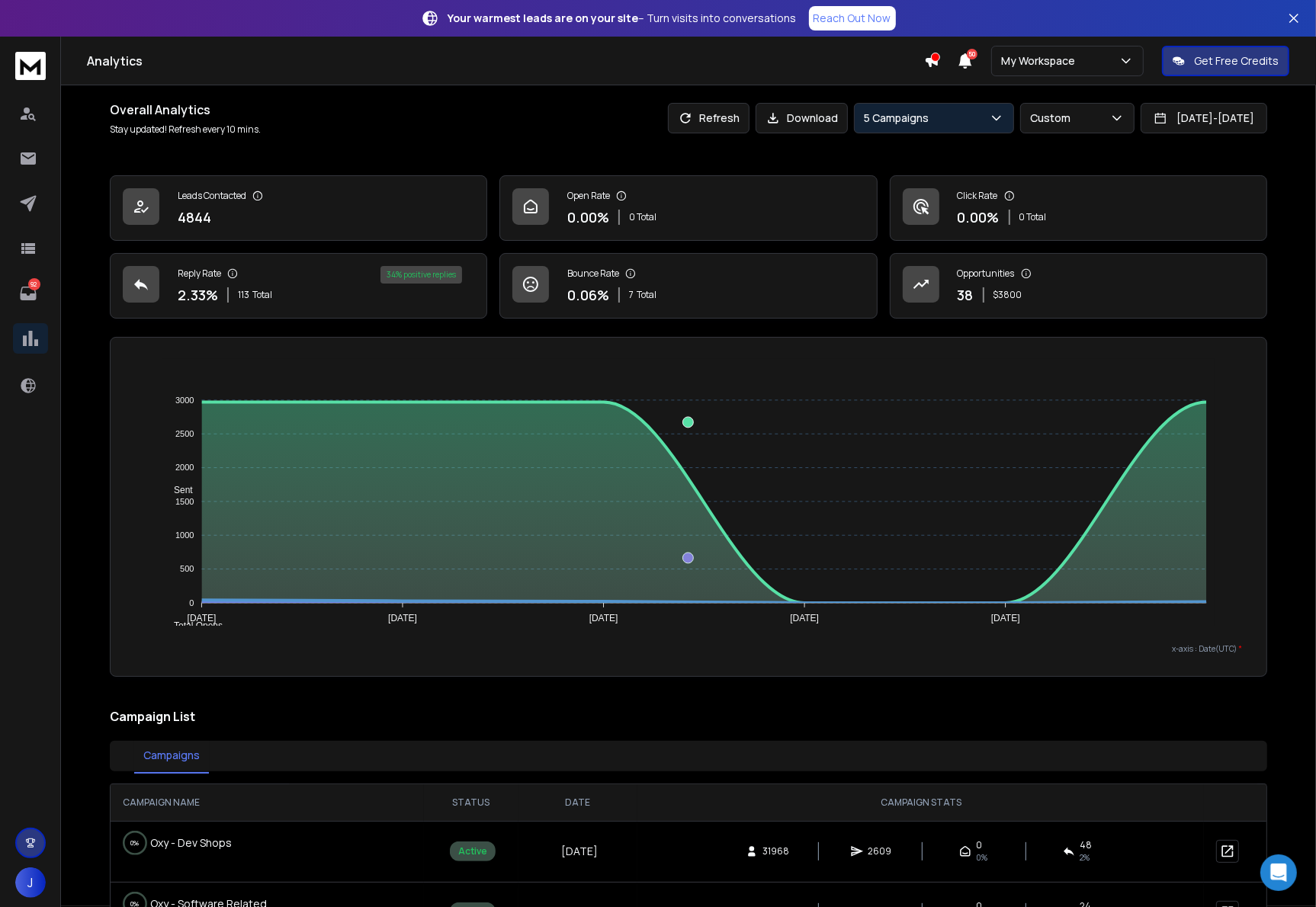
click at [917, 116] on div "5 Campaigns" at bounding box center [934, 118] width 140 height 15
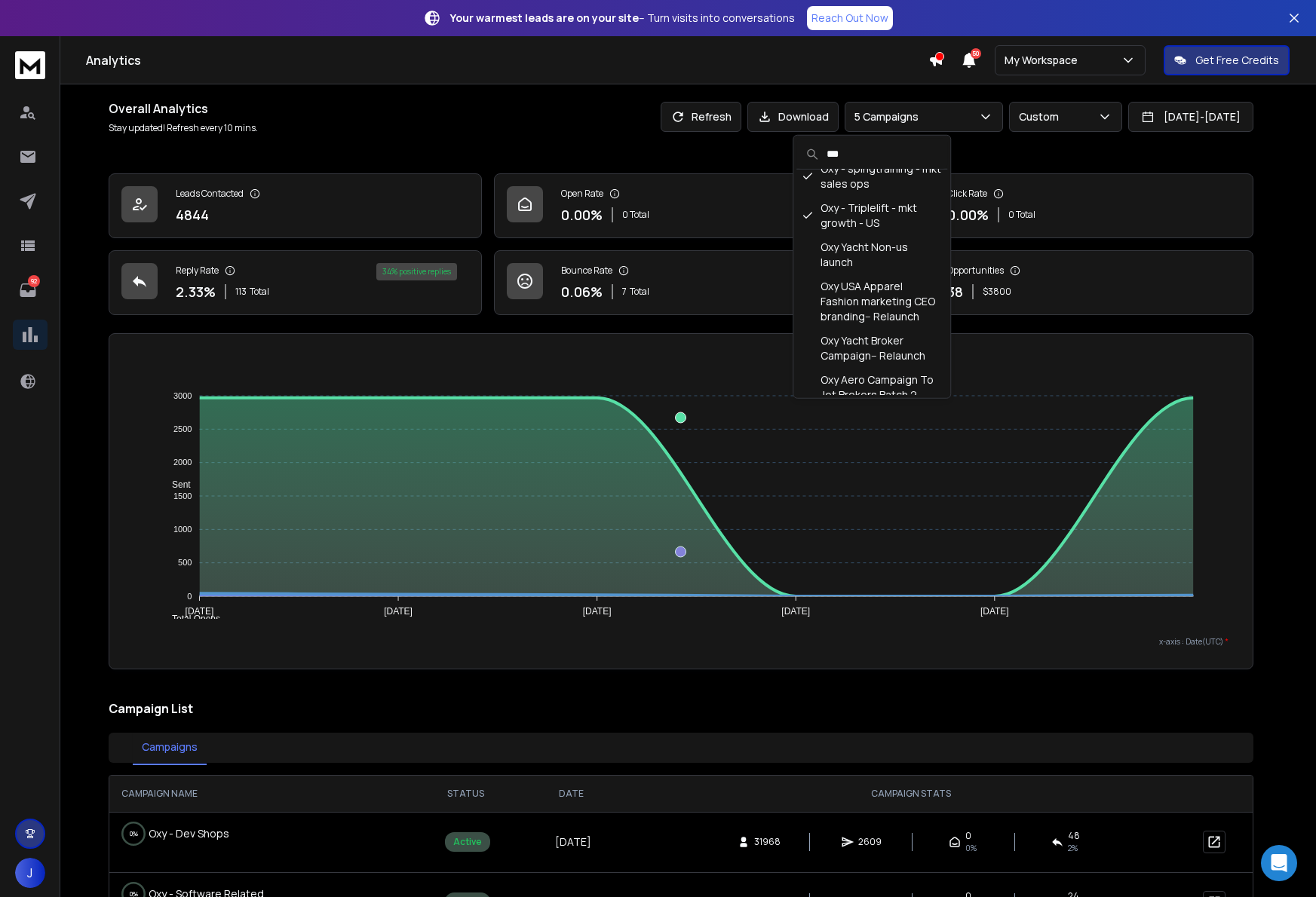
scroll to position [164, 0]
click at [879, 243] on div "Oxy Yacht Non-us launch" at bounding box center [871, 245] width 150 height 39
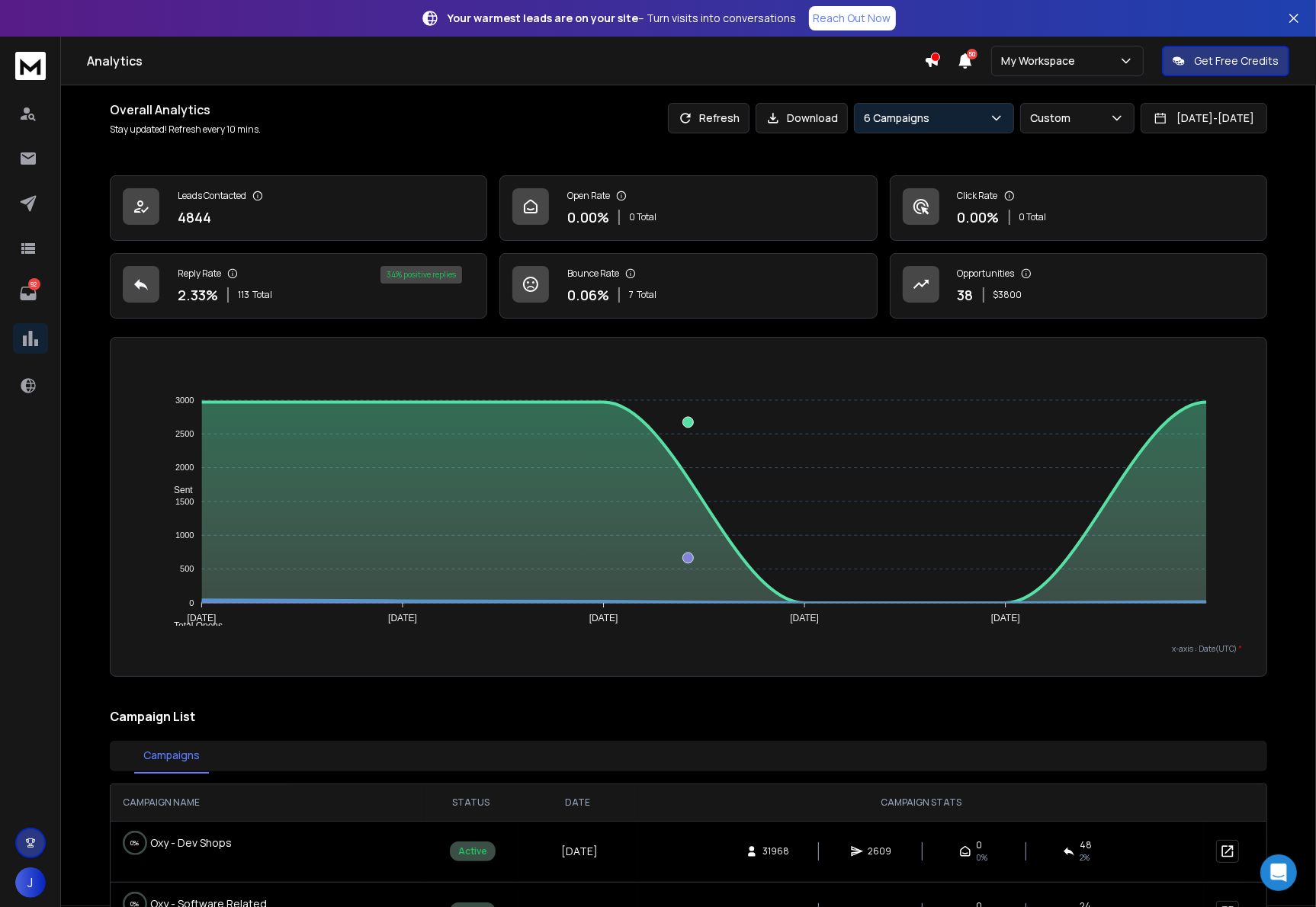
click at [913, 126] on button "6 Campaigns" at bounding box center [934, 118] width 160 height 30
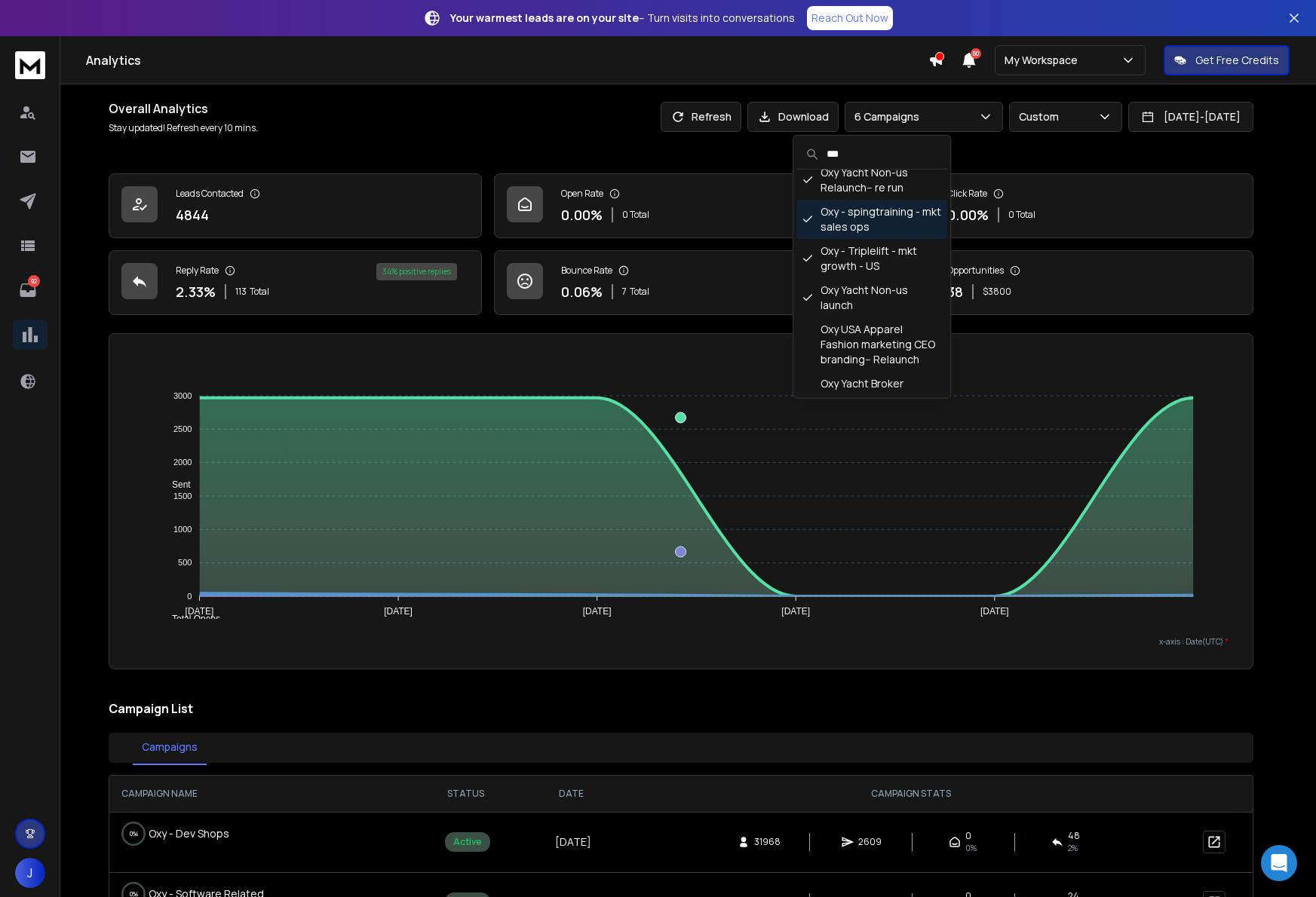
scroll to position [125, 0]
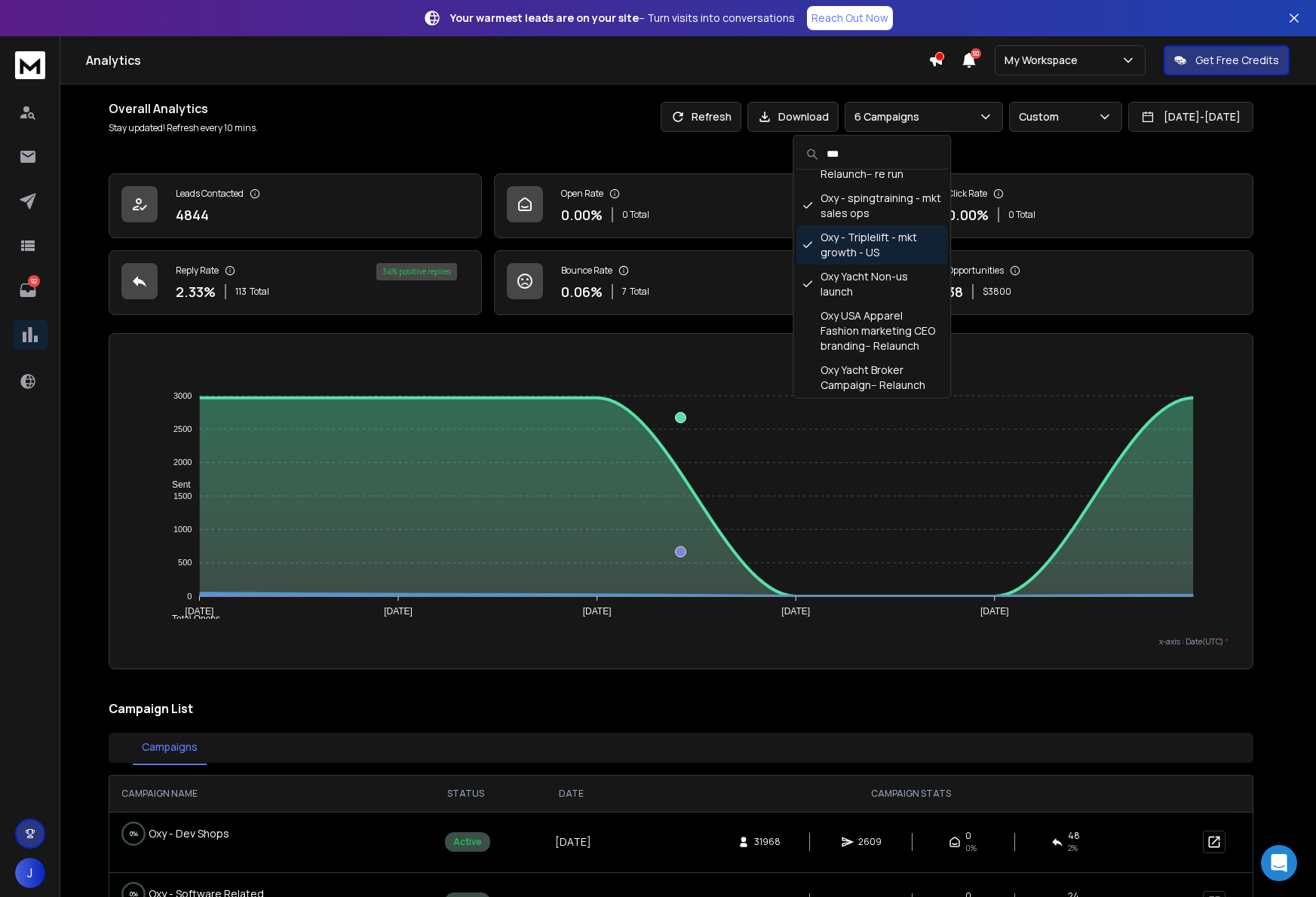
click at [888, 234] on div "Oxy - Triplelift - mkt growth - US" at bounding box center [871, 245] width 150 height 39
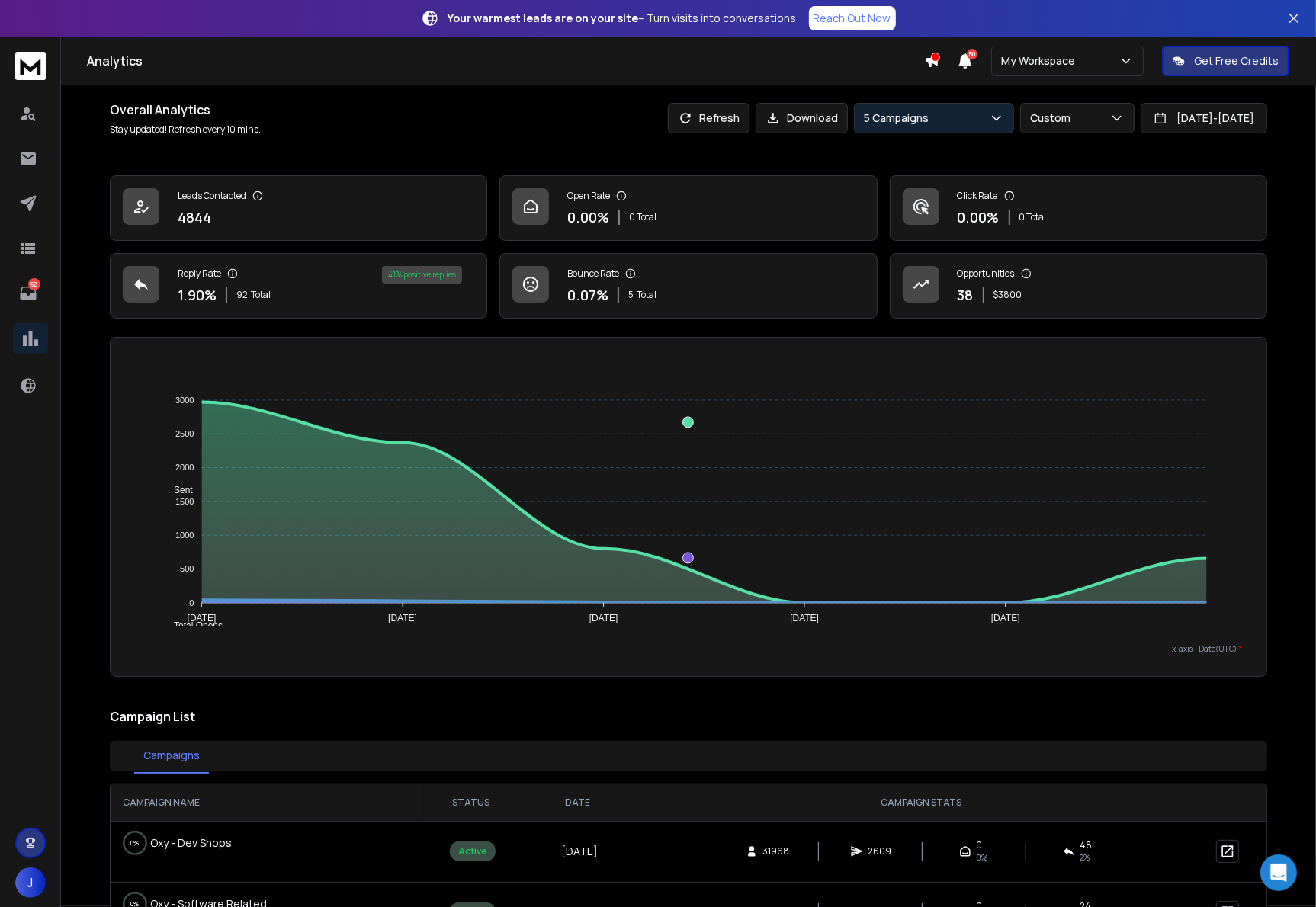
click at [909, 128] on button "5 Campaigns" at bounding box center [934, 118] width 160 height 30
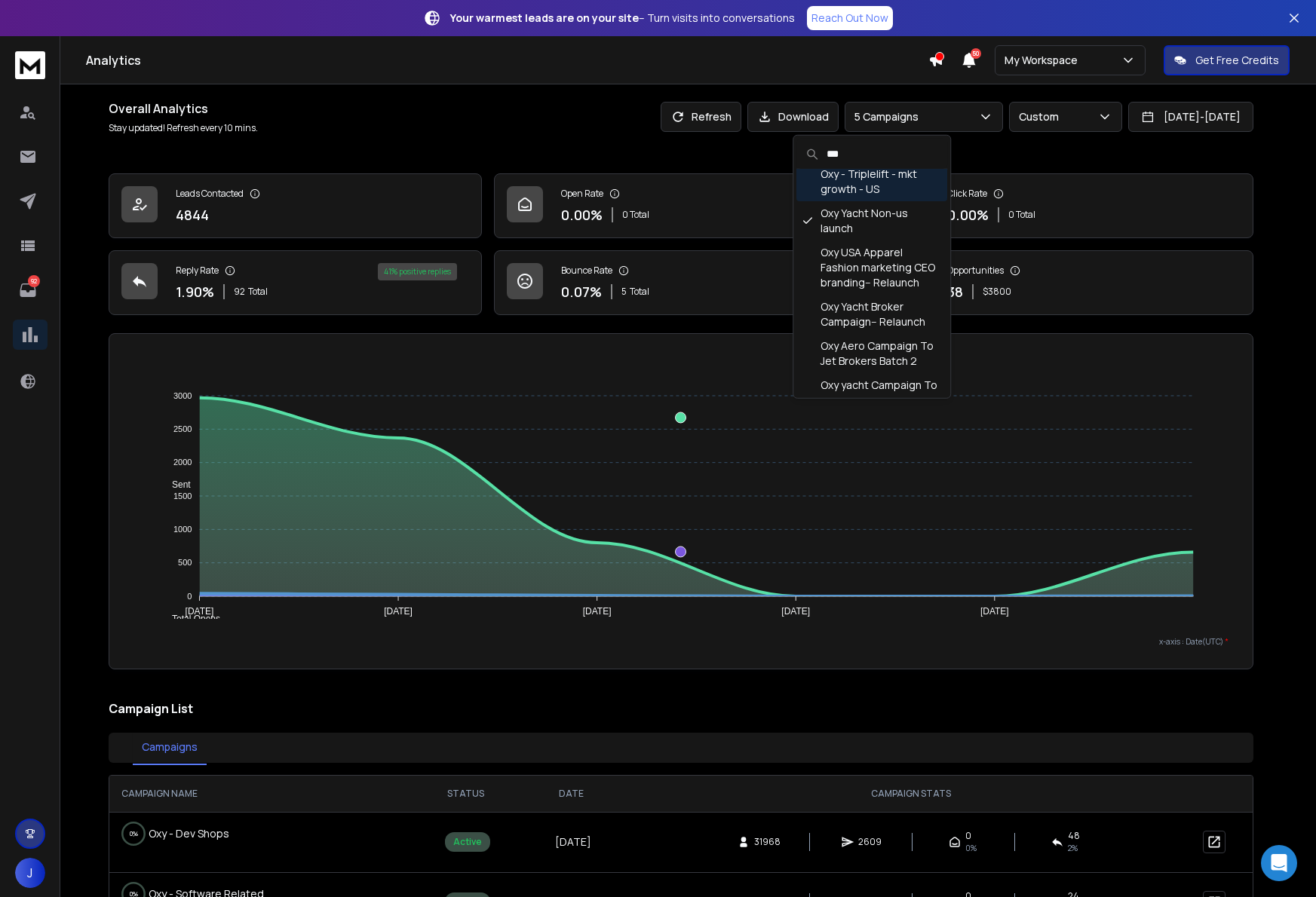
scroll to position [192, 0]
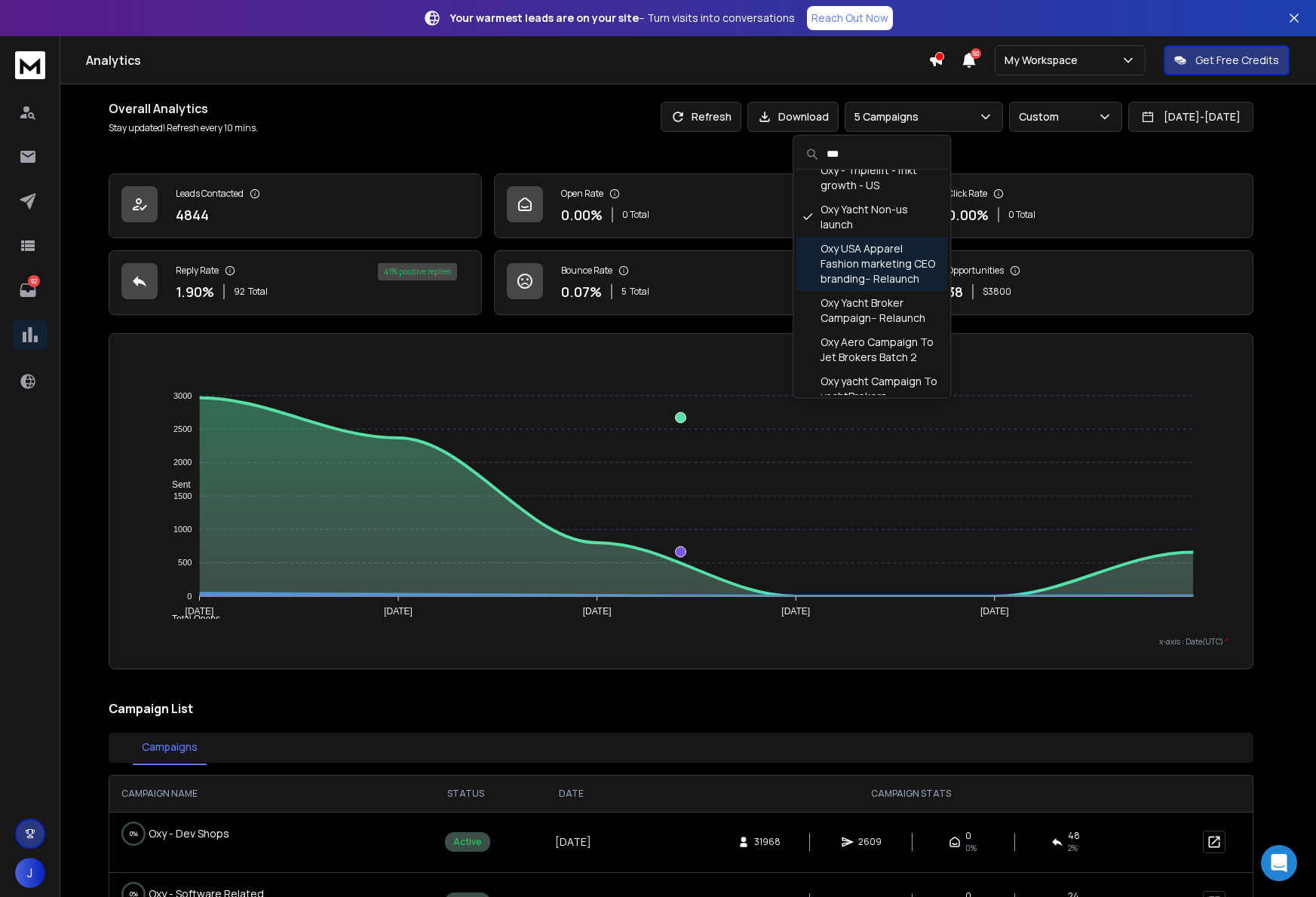
click at [857, 263] on div "Oxy USA Apparel Fashion marketing CEO branding-- Relaunch" at bounding box center [871, 263] width 150 height 54
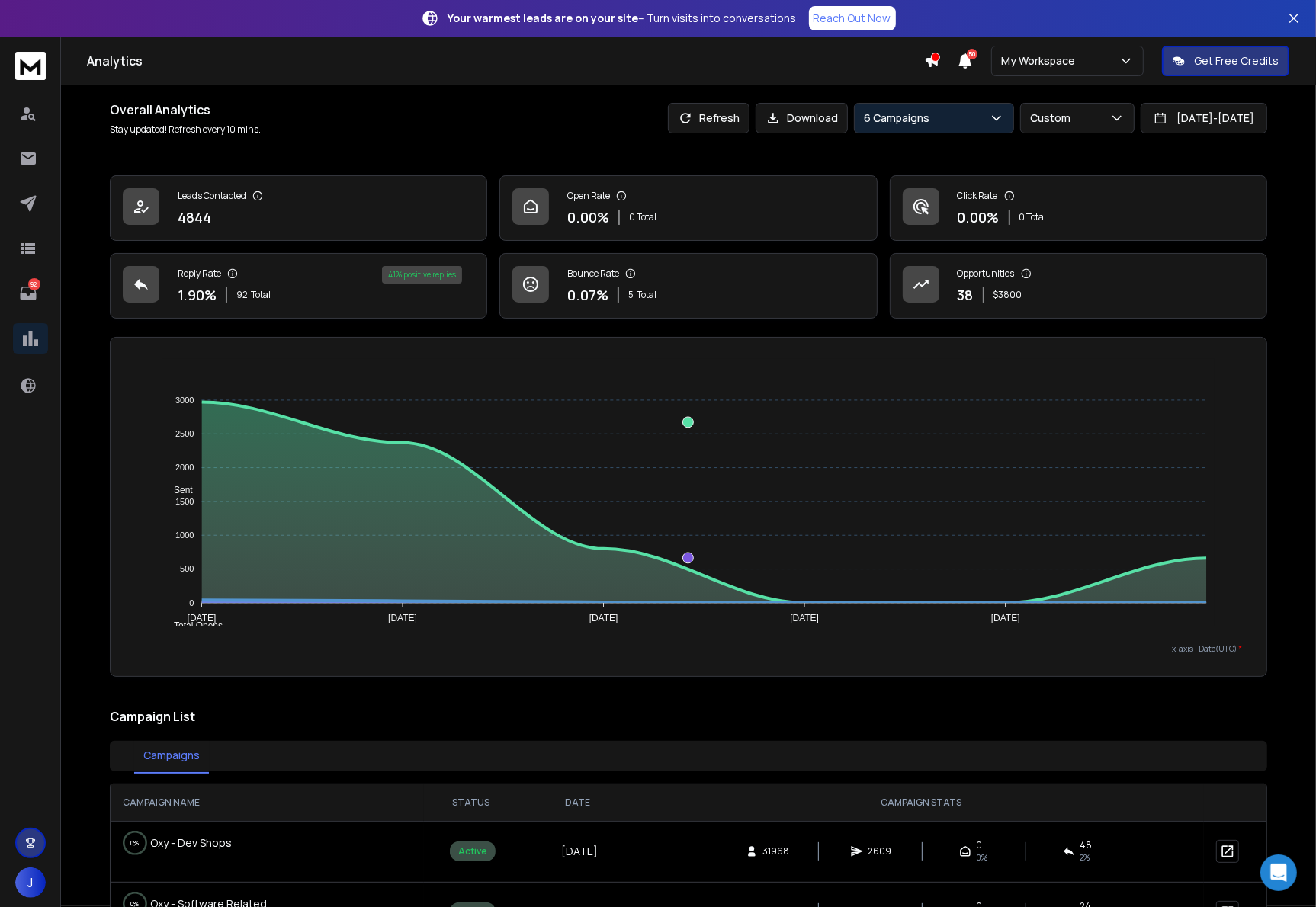
click at [918, 118] on div "6 Campaigns" at bounding box center [934, 118] width 140 height 15
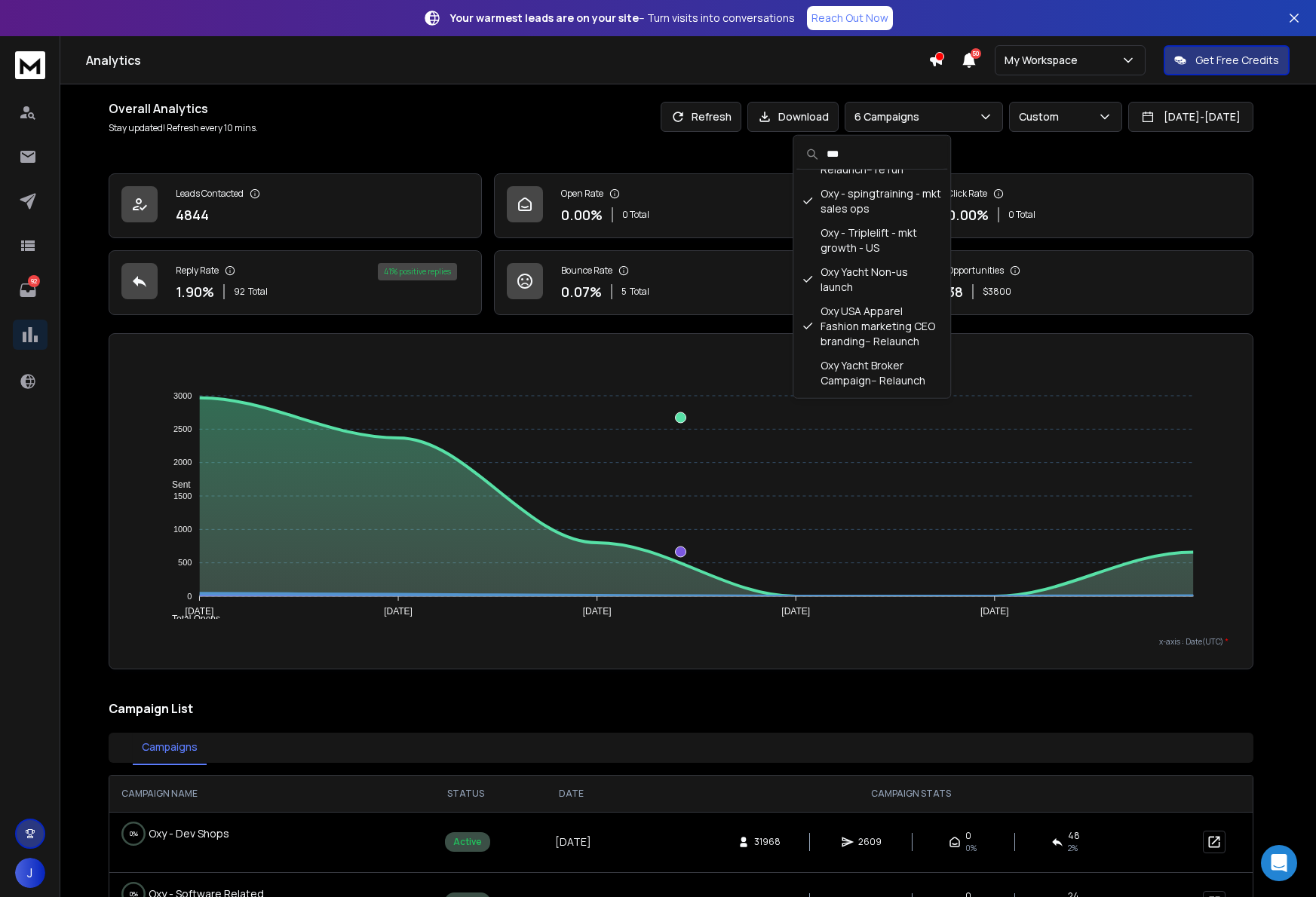
scroll to position [129, 0]
click at [899, 241] on div "Oxy - Triplelift - mkt growth - US" at bounding box center [871, 241] width 150 height 39
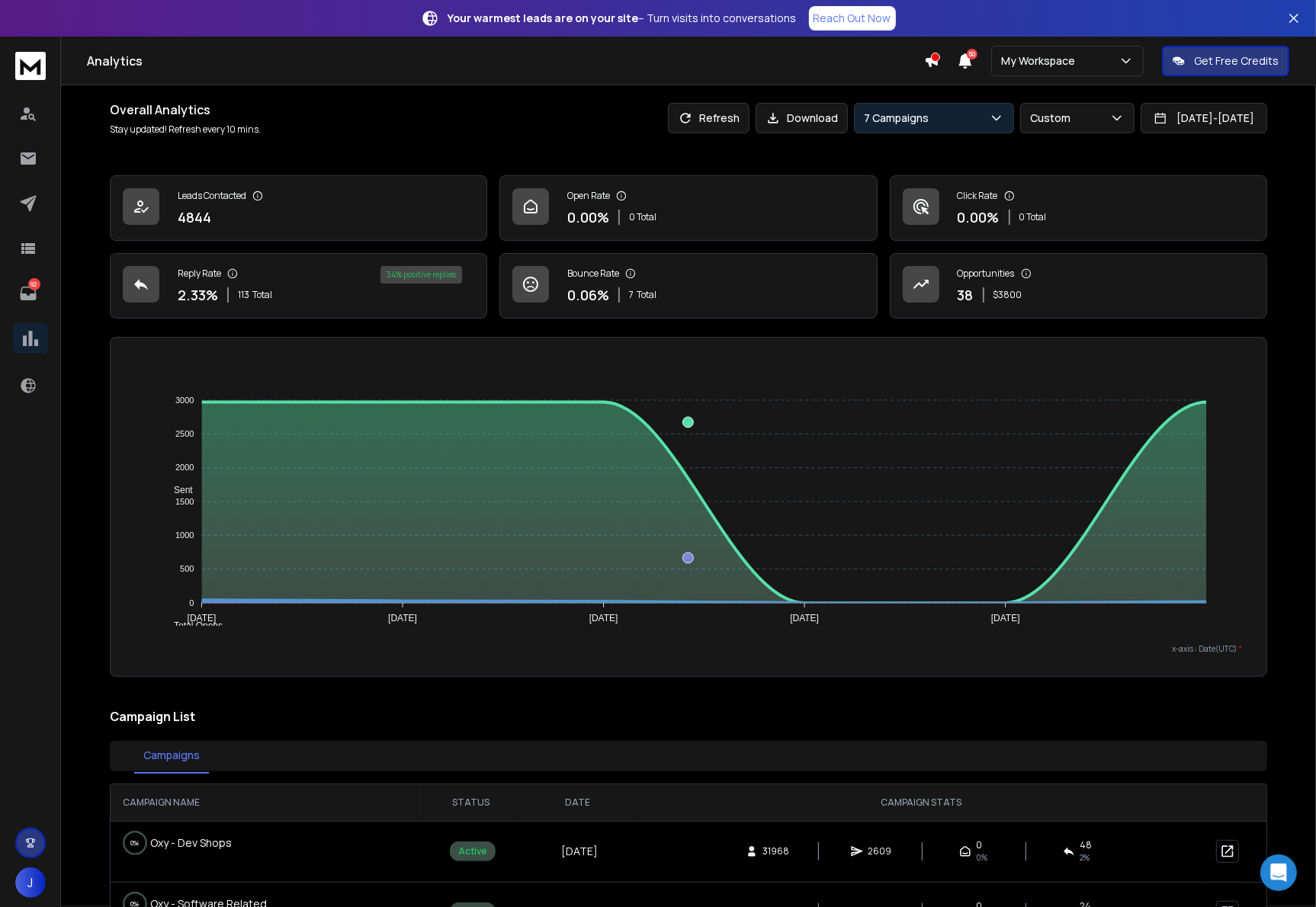
click at [916, 133] on button "7 Campaigns" at bounding box center [934, 118] width 160 height 30
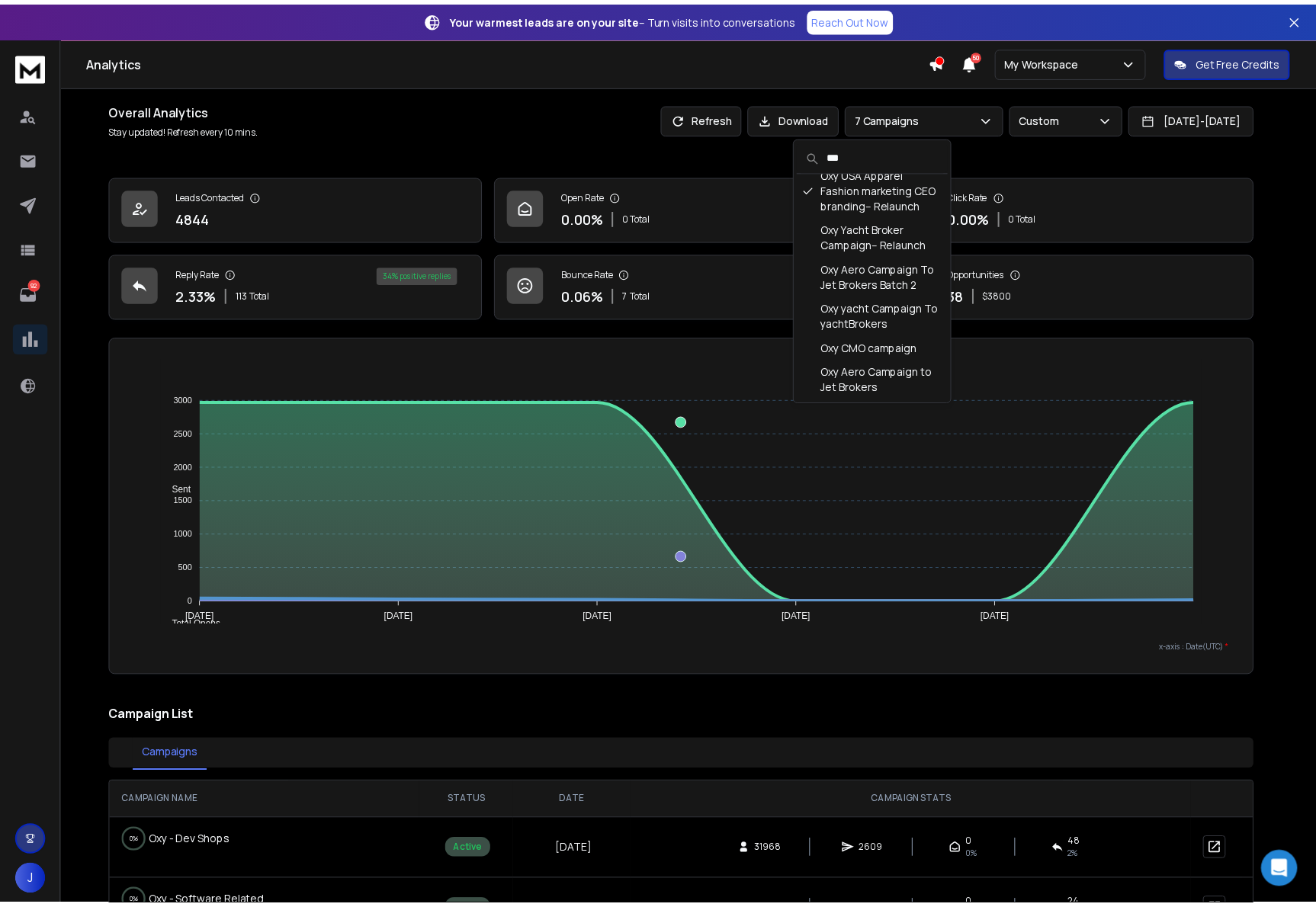
scroll to position [275, 0]
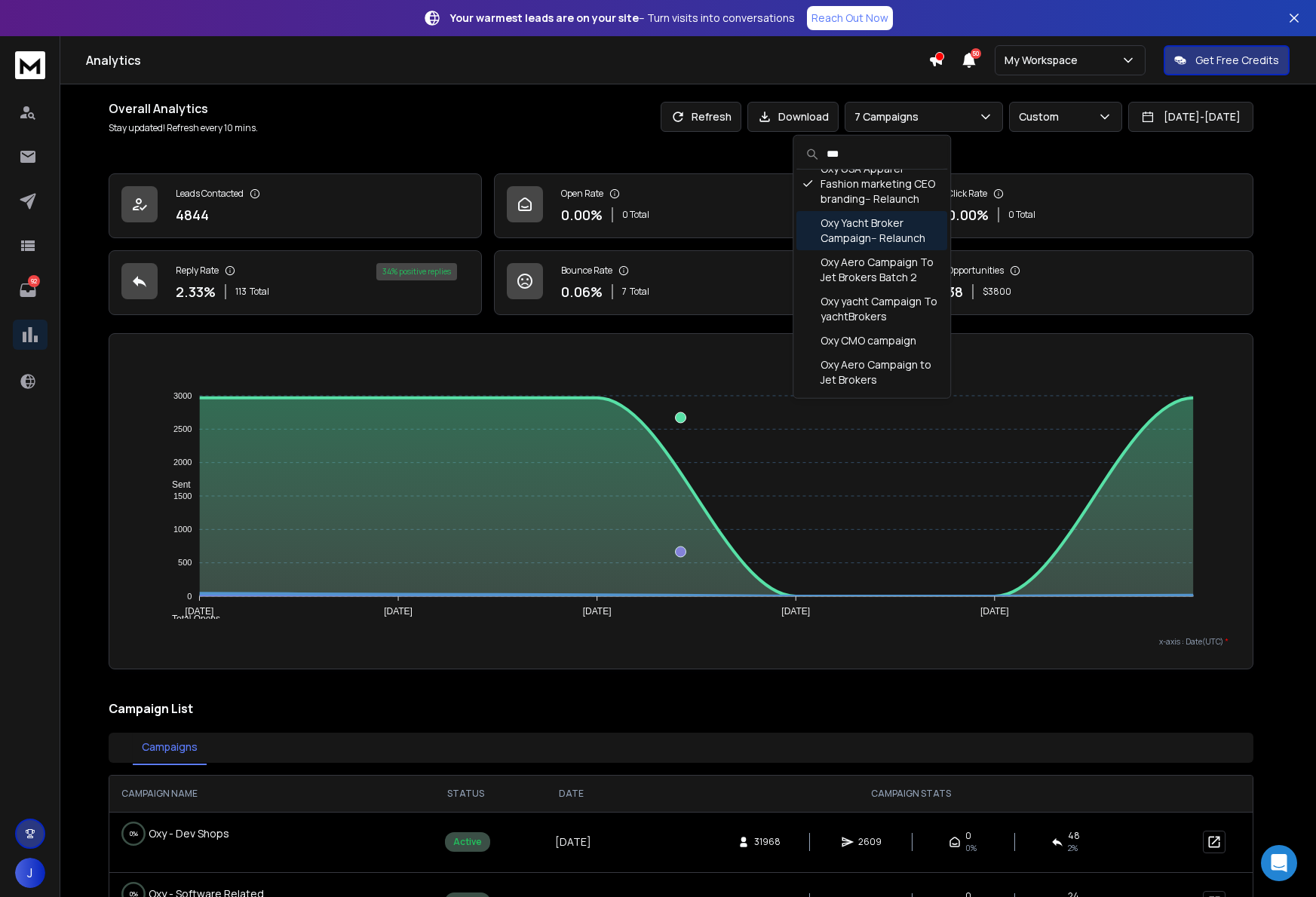
click at [897, 242] on div "Oxy Yacht Broker Campaign-- Relaunch" at bounding box center [871, 230] width 150 height 39
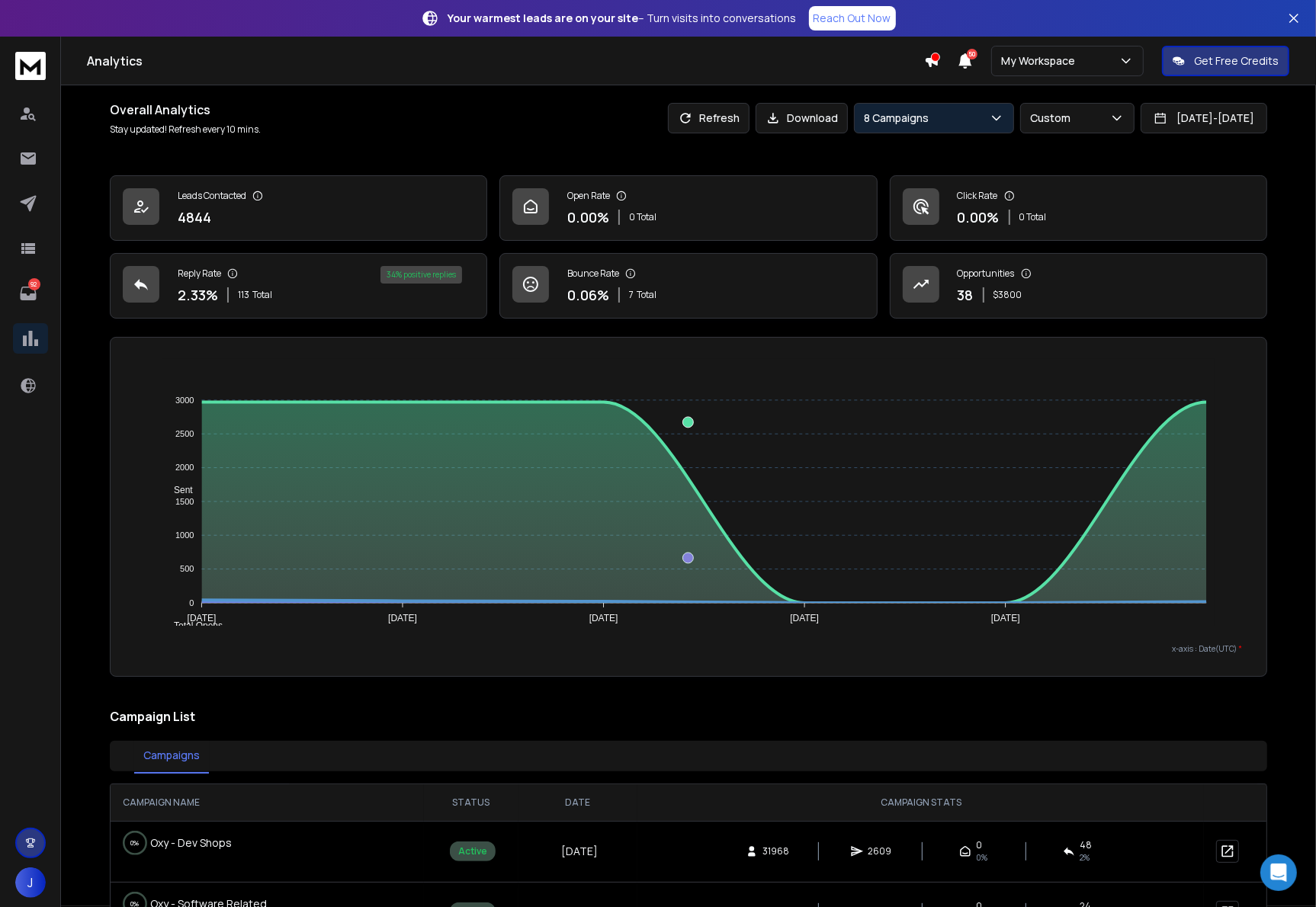
click at [932, 124] on div "8 Campaigns" at bounding box center [934, 118] width 140 height 15
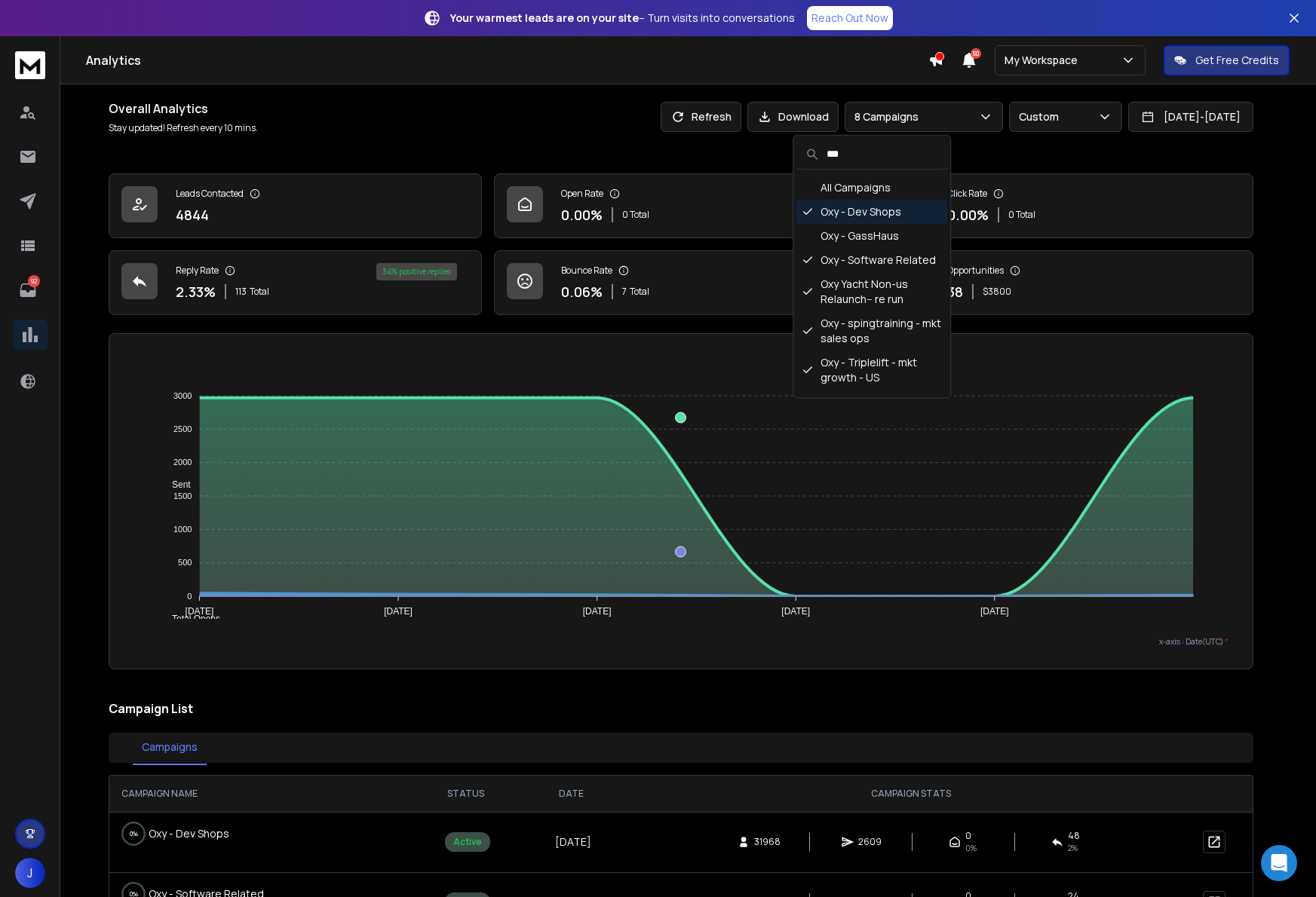
click at [883, 200] on div "Oxy - Dev Shops" at bounding box center [871, 212] width 150 height 24
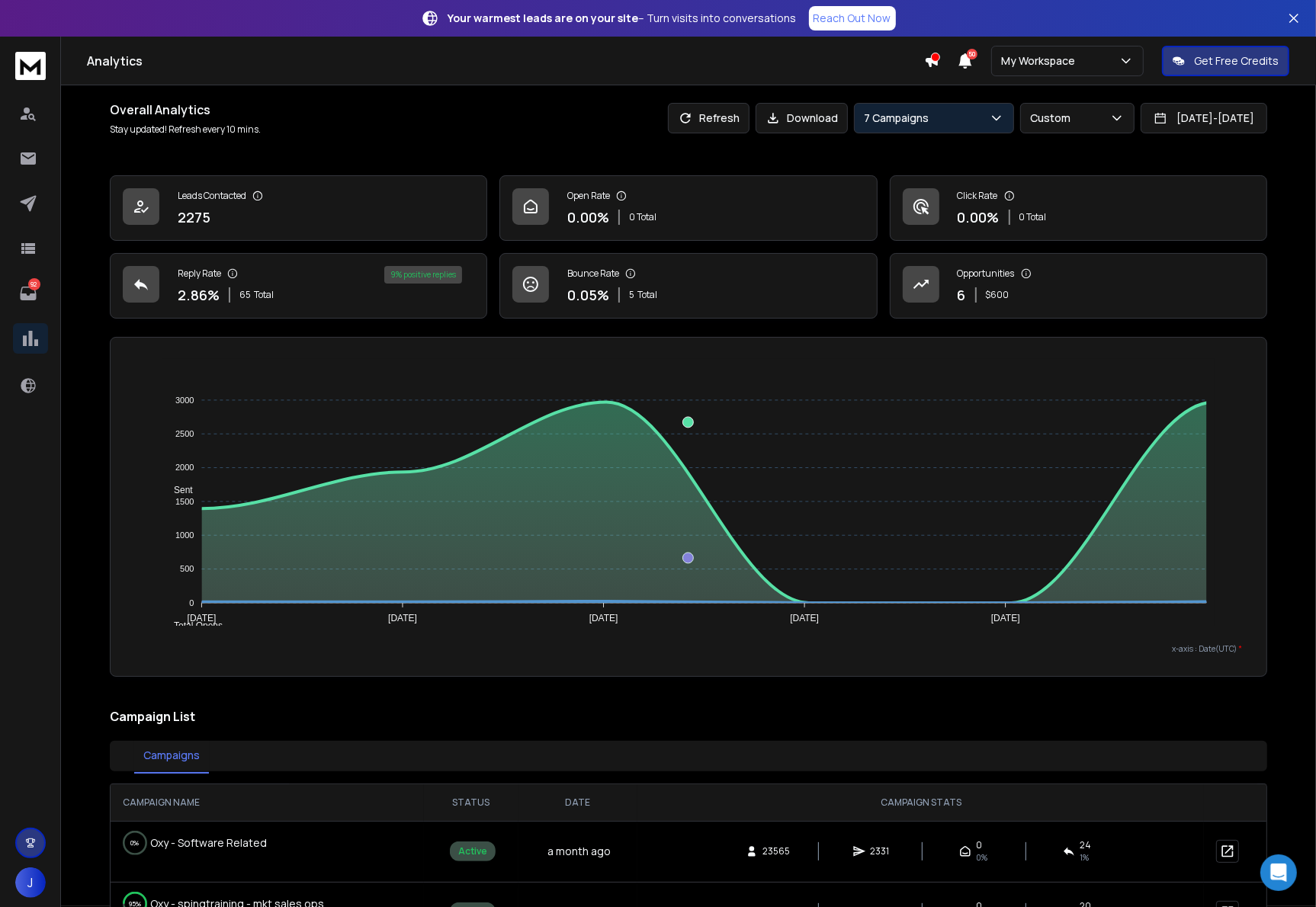
click at [947, 128] on button "7 Campaigns" at bounding box center [934, 118] width 160 height 30
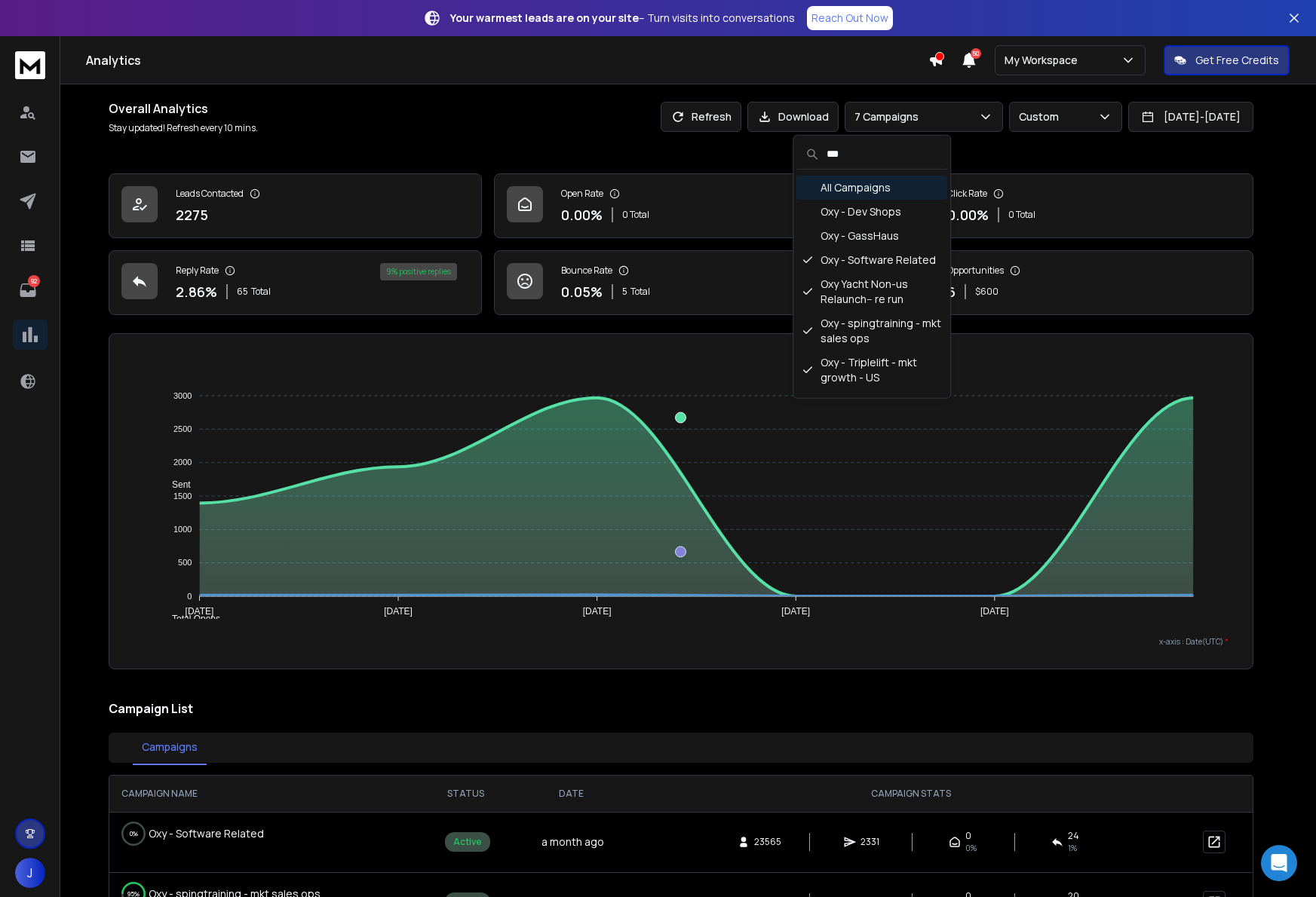
click at [890, 190] on div "All Campaigns" at bounding box center [871, 187] width 150 height 24
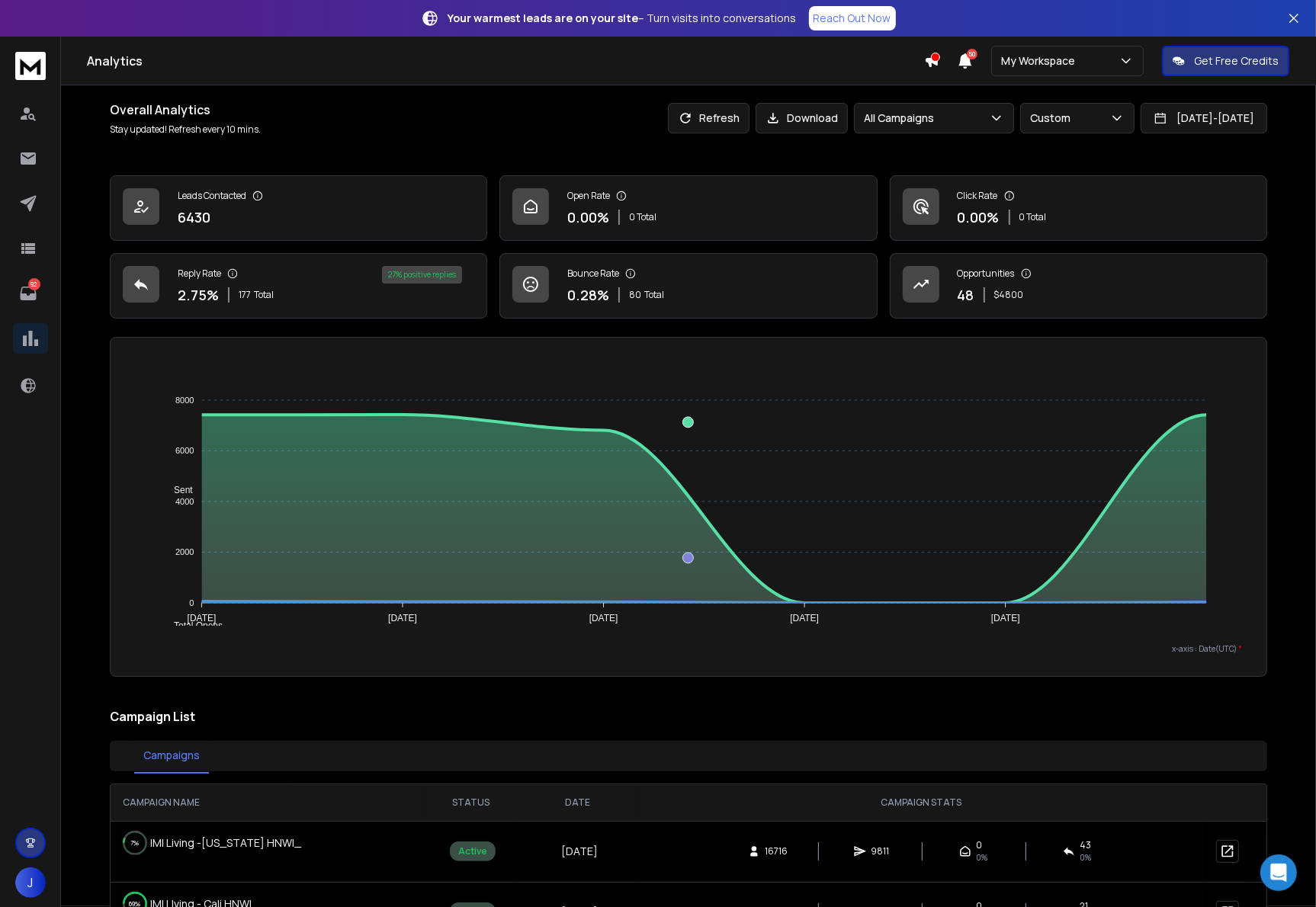
click at [934, 119] on div "All Campaigns" at bounding box center [934, 118] width 140 height 15
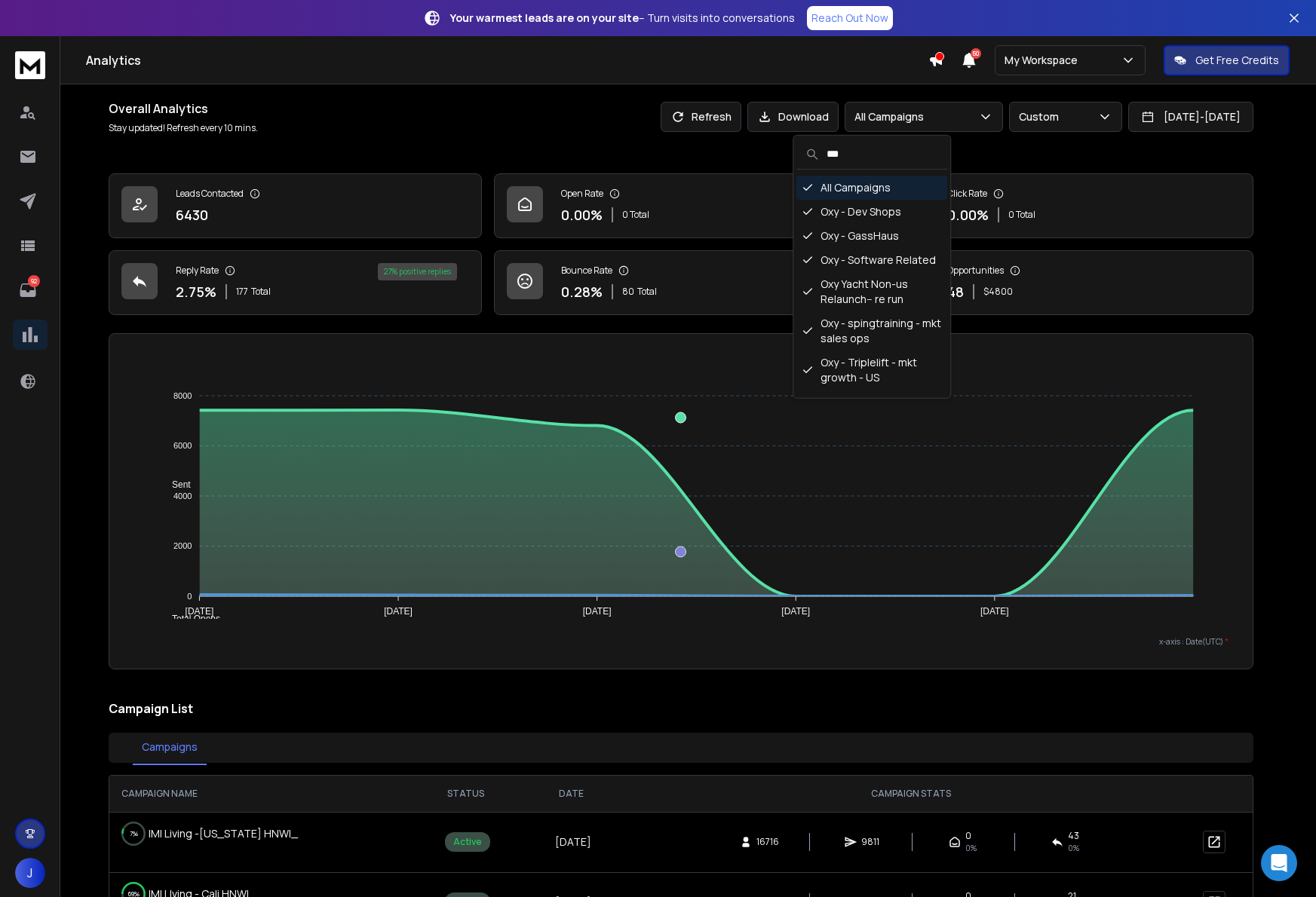
click at [886, 189] on div "All Campaigns" at bounding box center [871, 187] width 150 height 24
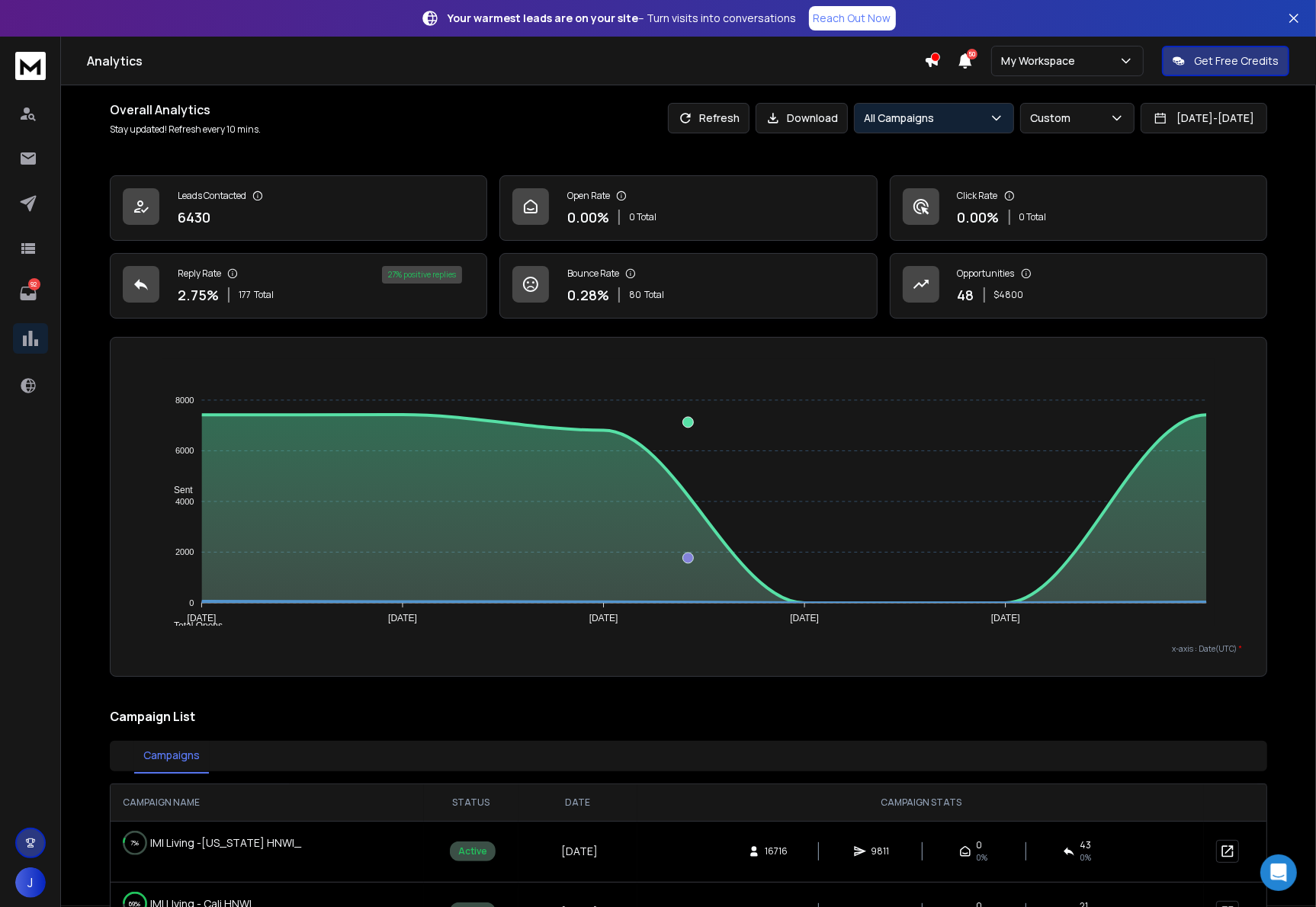
click at [989, 114] on icon at bounding box center [996, 118] width 15 height 15
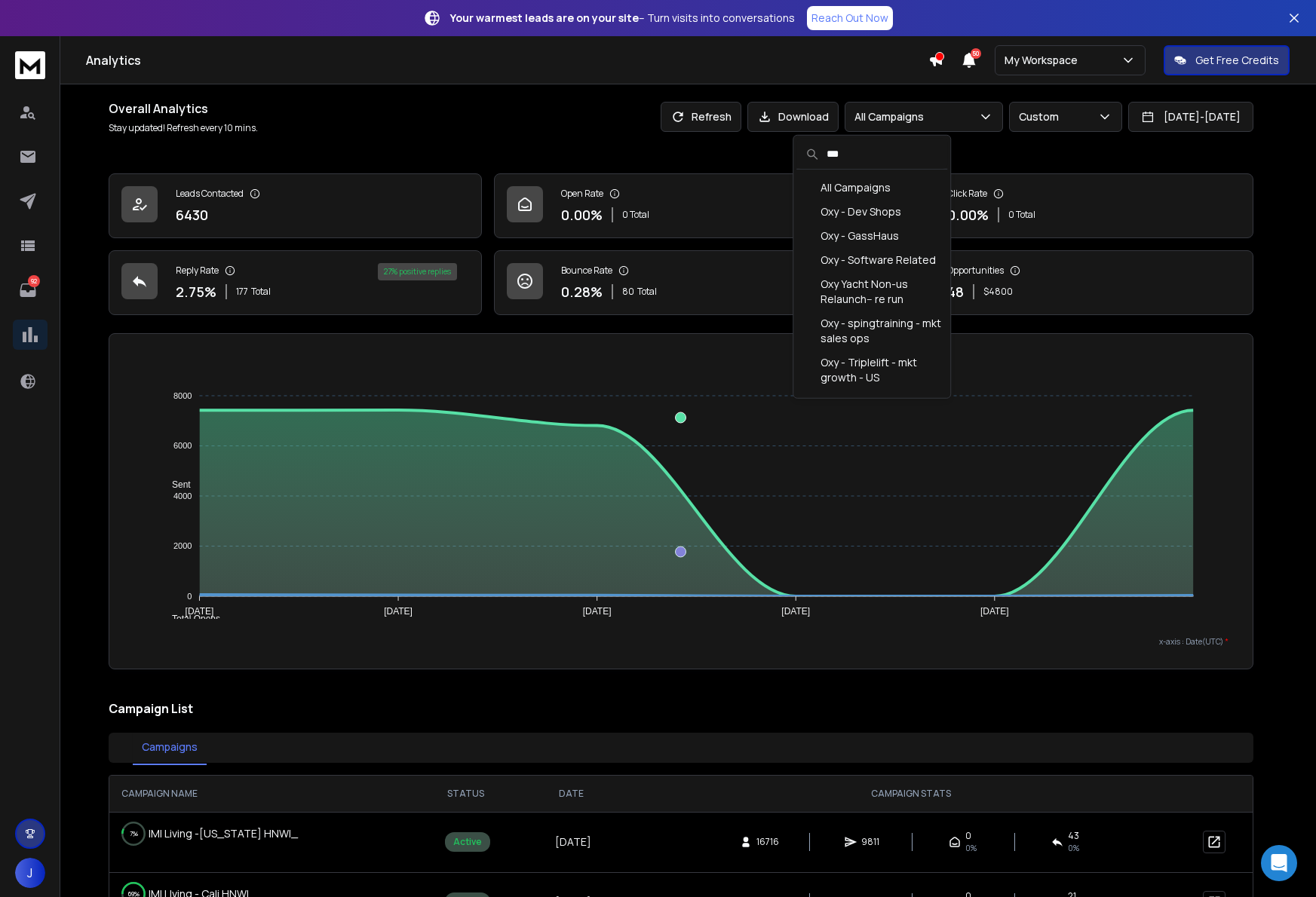
click at [870, 150] on input "***" at bounding box center [871, 153] width 150 height 30
type input "*"
type input "***"
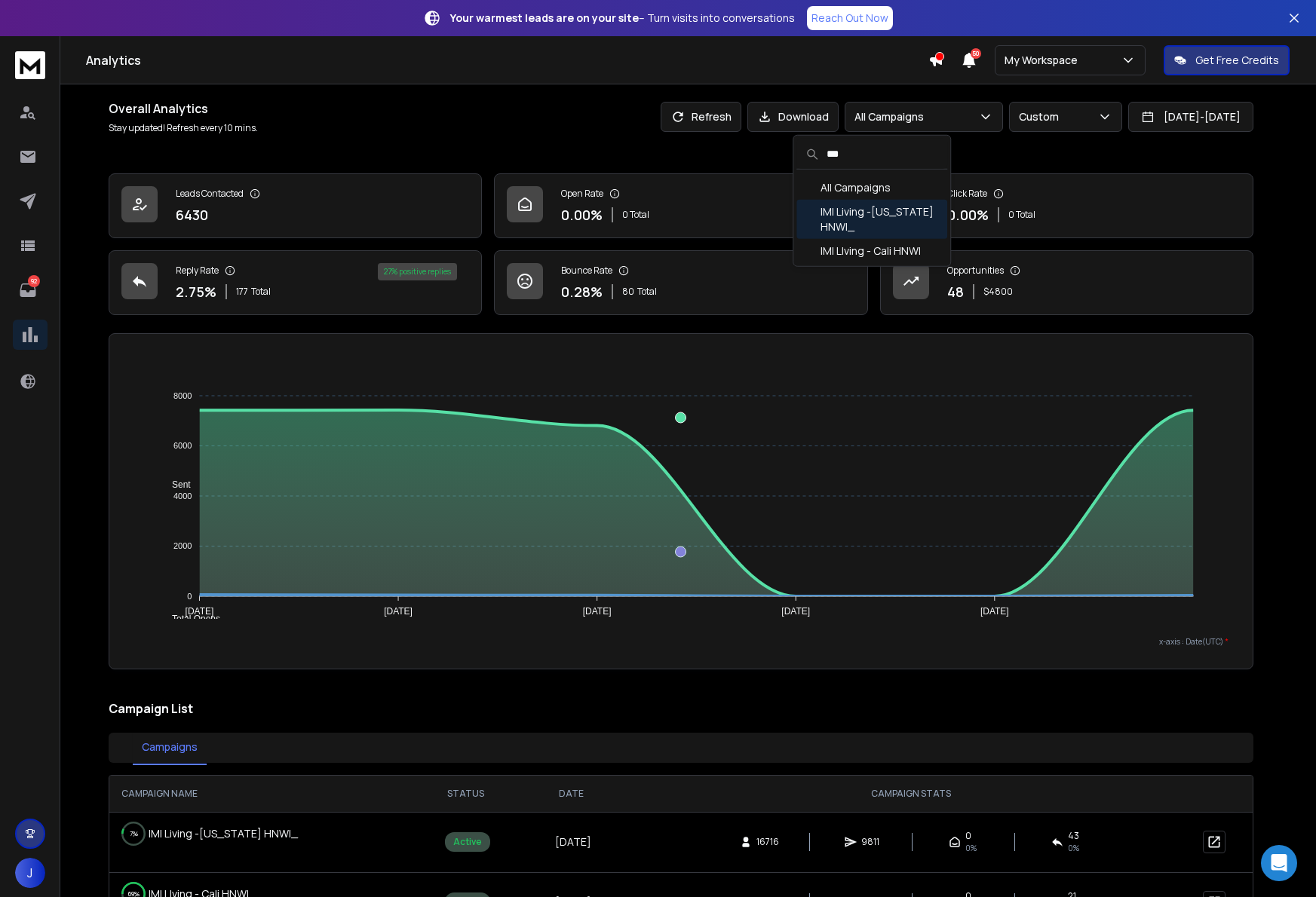
click at [872, 214] on div "IMI Living -Texas HNWI_" at bounding box center [871, 219] width 150 height 39
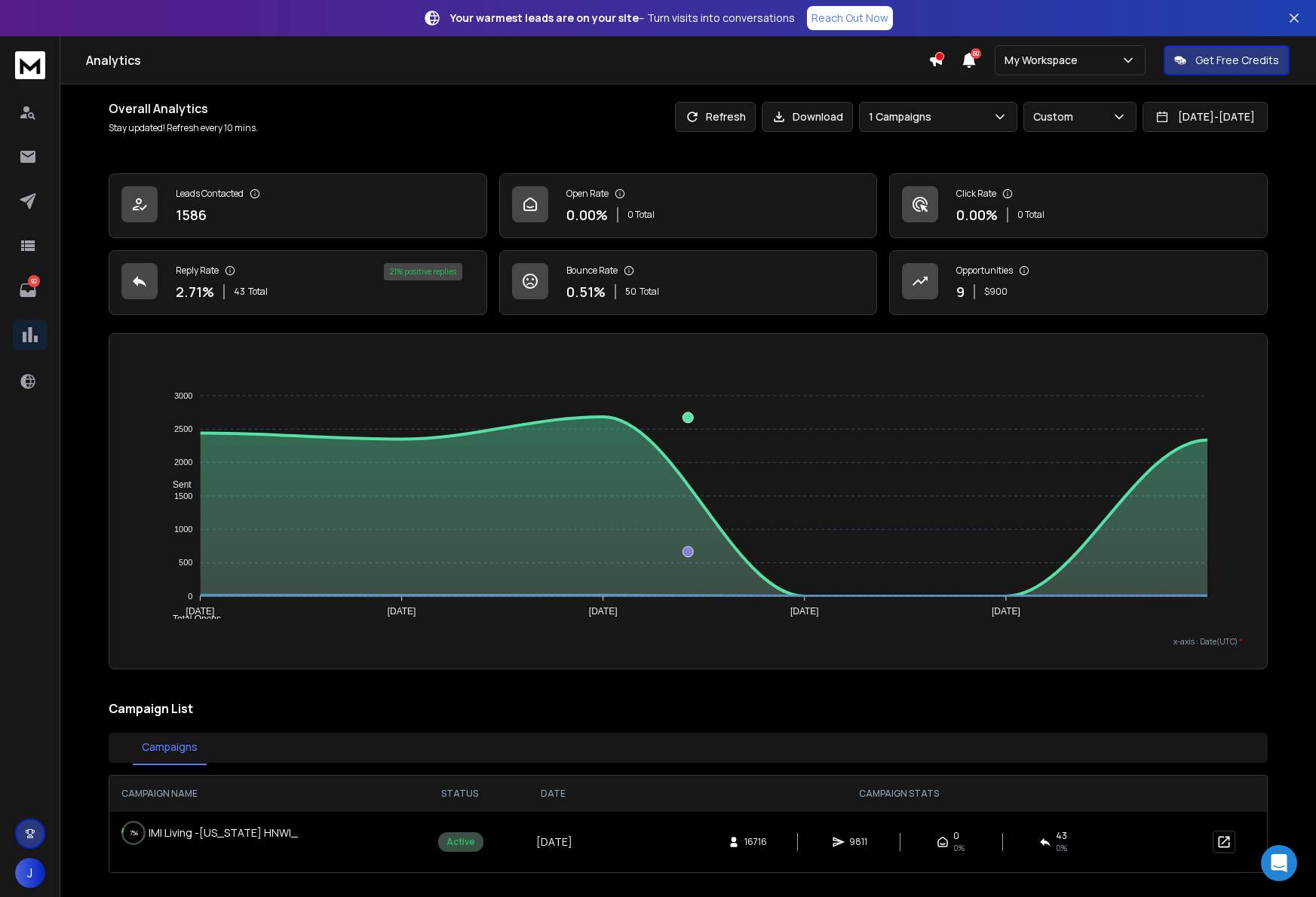
click at [902, 127] on button "1 Campaigns" at bounding box center [938, 117] width 158 height 30
click at [893, 239] on div "IMI LIving - Cali HNWI" at bounding box center [886, 251] width 150 height 24
